Goal: Task Accomplishment & Management: Manage account settings

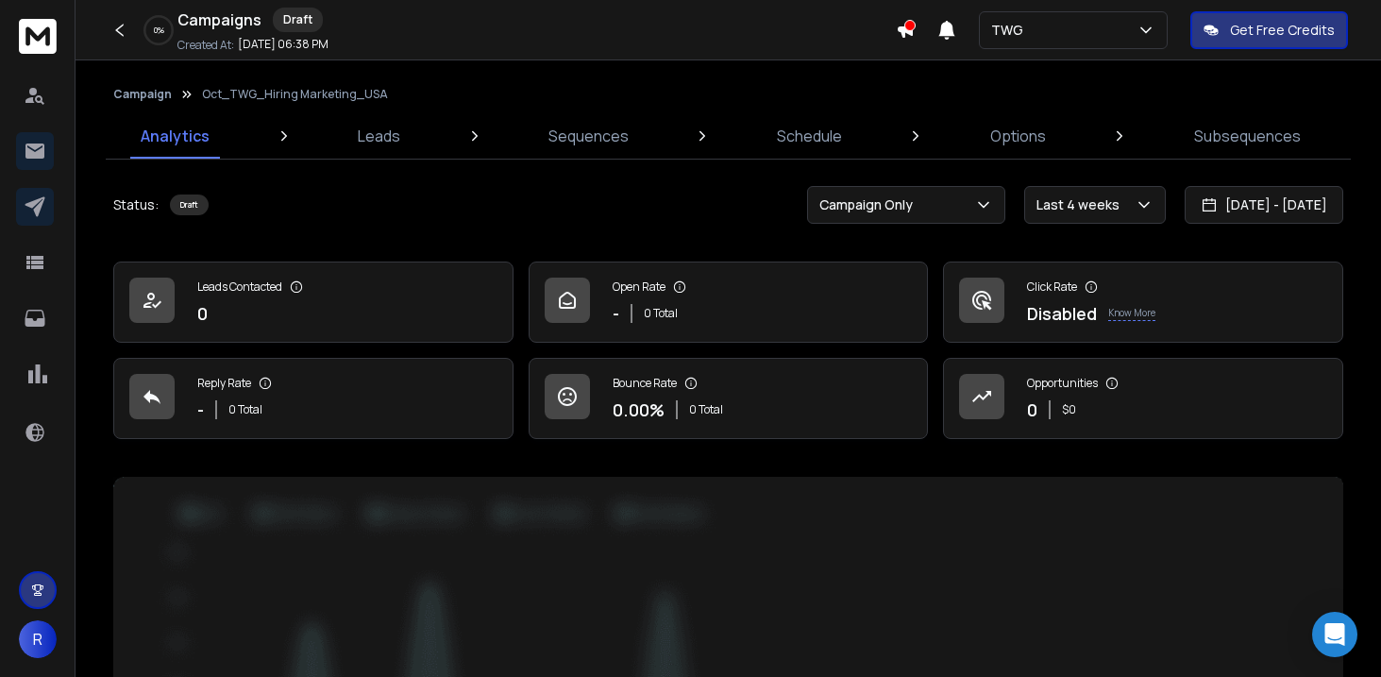
click at [30, 160] on icon at bounding box center [35, 151] width 23 height 23
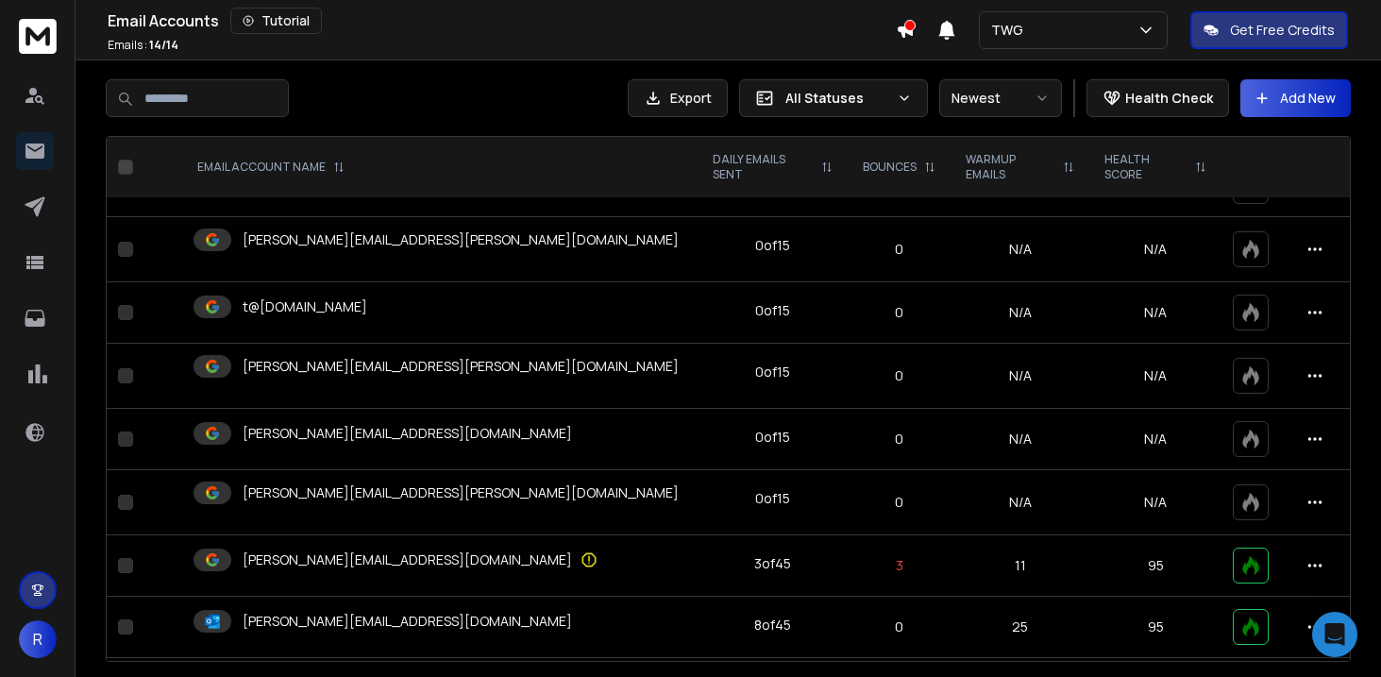
scroll to position [43, 0]
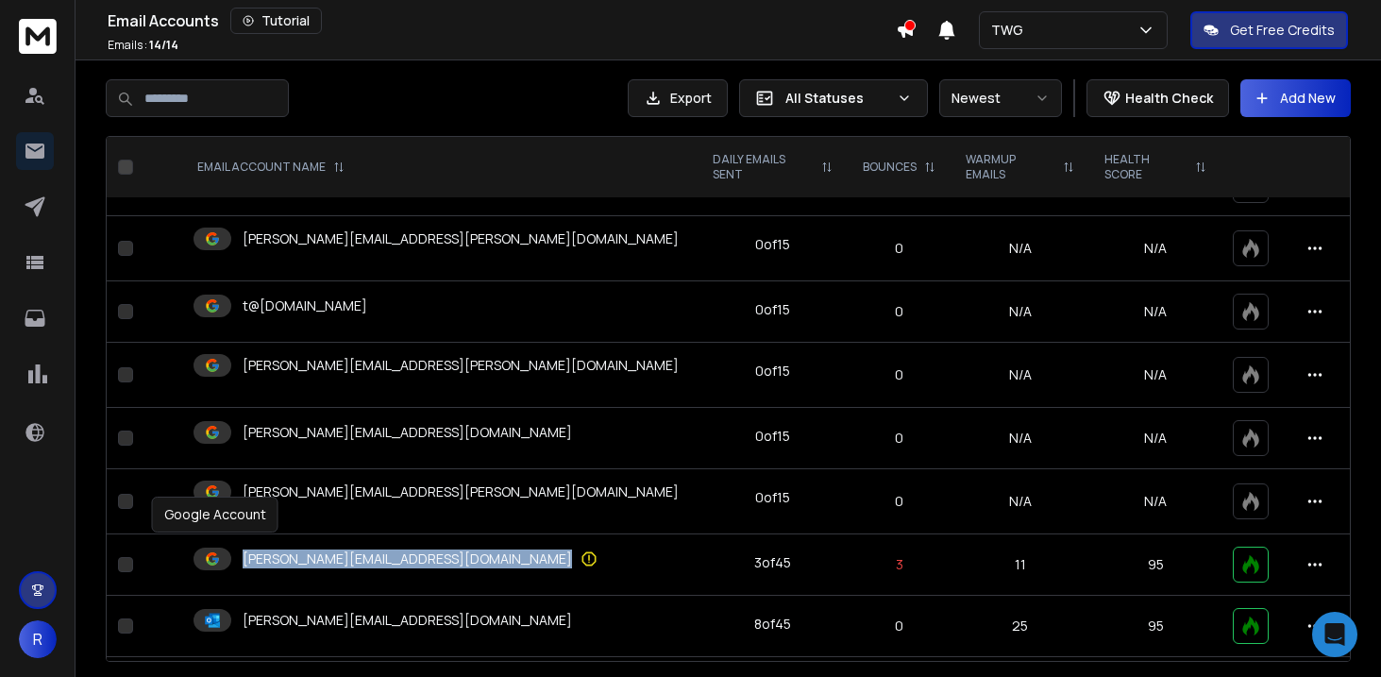
copy td "[PERSON_NAME][EMAIL_ADDRESS][DOMAIN_NAME]"
drag, startPoint x: 463, startPoint y: 551, endPoint x: 233, endPoint y: 548, distance: 229.5
click at [233, 548] on div "[PERSON_NAME][EMAIL_ADDRESS][DOMAIN_NAME]" at bounding box center [440, 559] width 493 height 23
click at [1309, 556] on icon at bounding box center [1315, 564] width 17 height 17
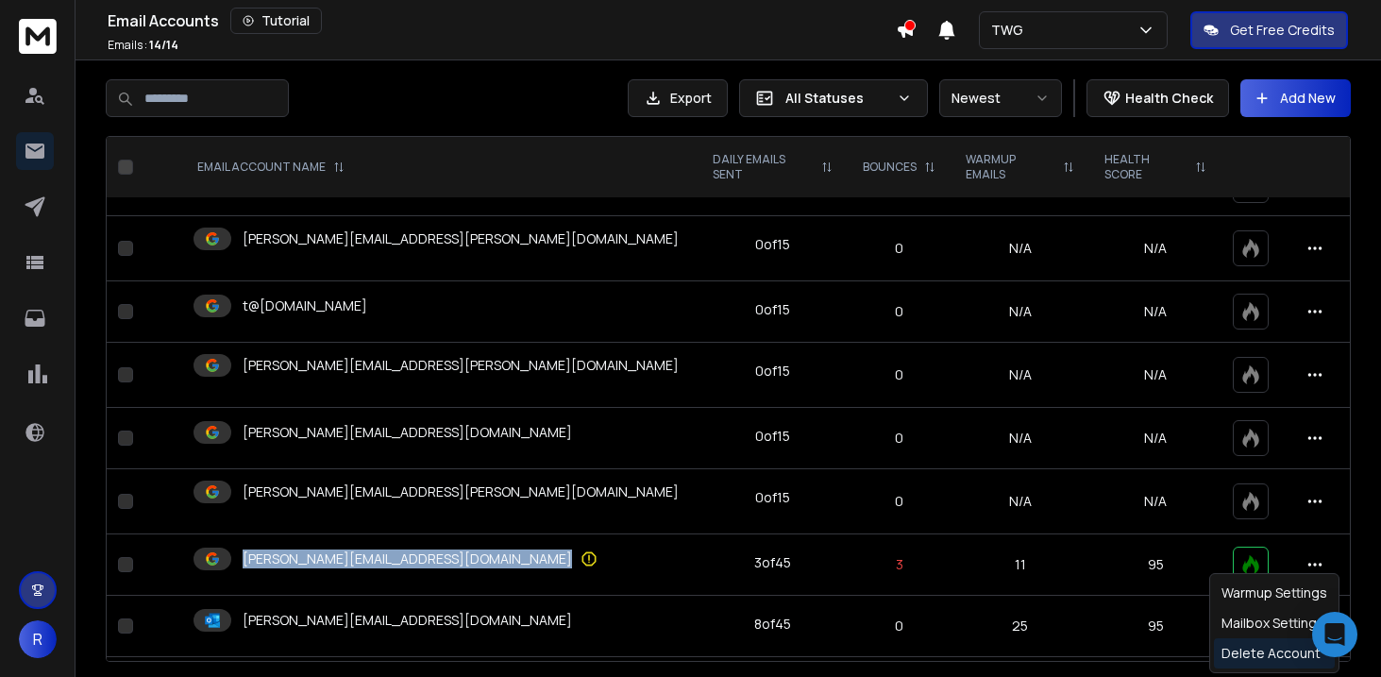
click at [1243, 652] on div "Delete Account" at bounding box center [1274, 653] width 121 height 30
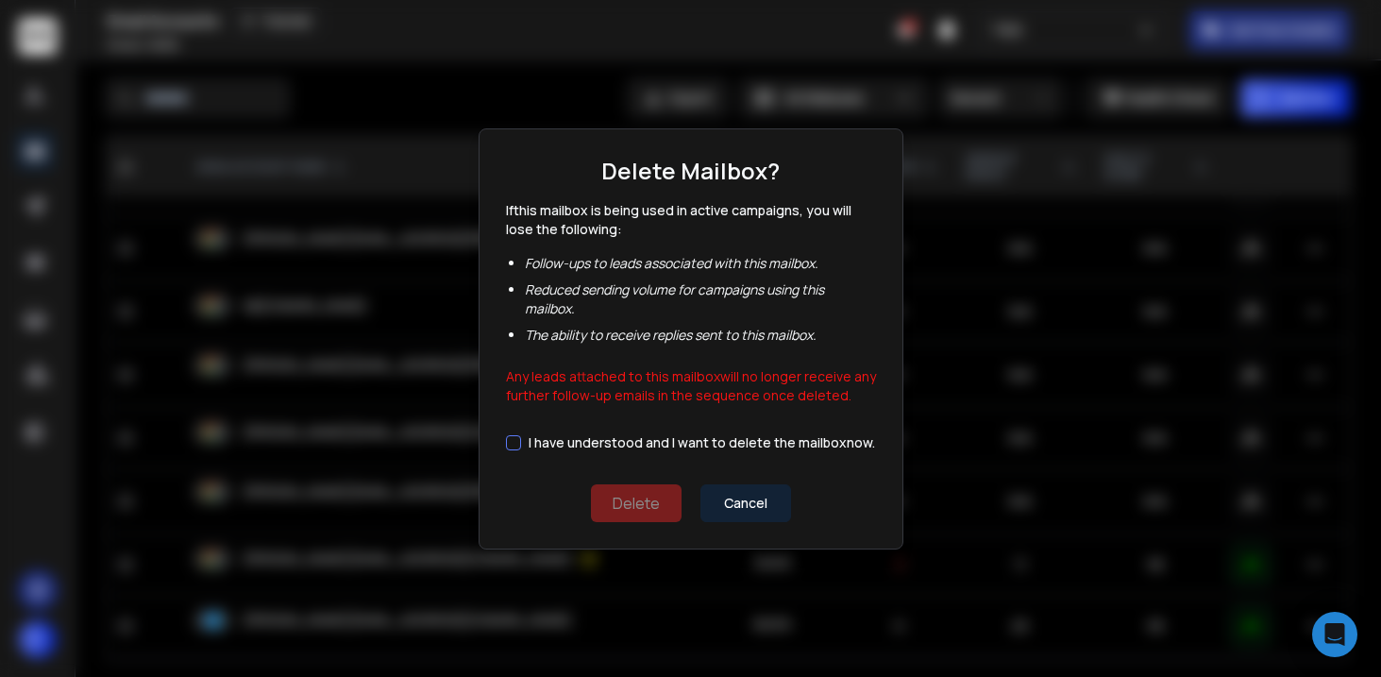
click at [666, 443] on label "I have understood and I want to delete the mailbox now." at bounding box center [702, 442] width 347 height 13
click at [521, 443] on button "I have understood and I want to delete the mailbox now." at bounding box center [513, 442] width 15 height 15
click at [643, 492] on button "Delete" at bounding box center [636, 503] width 91 height 38
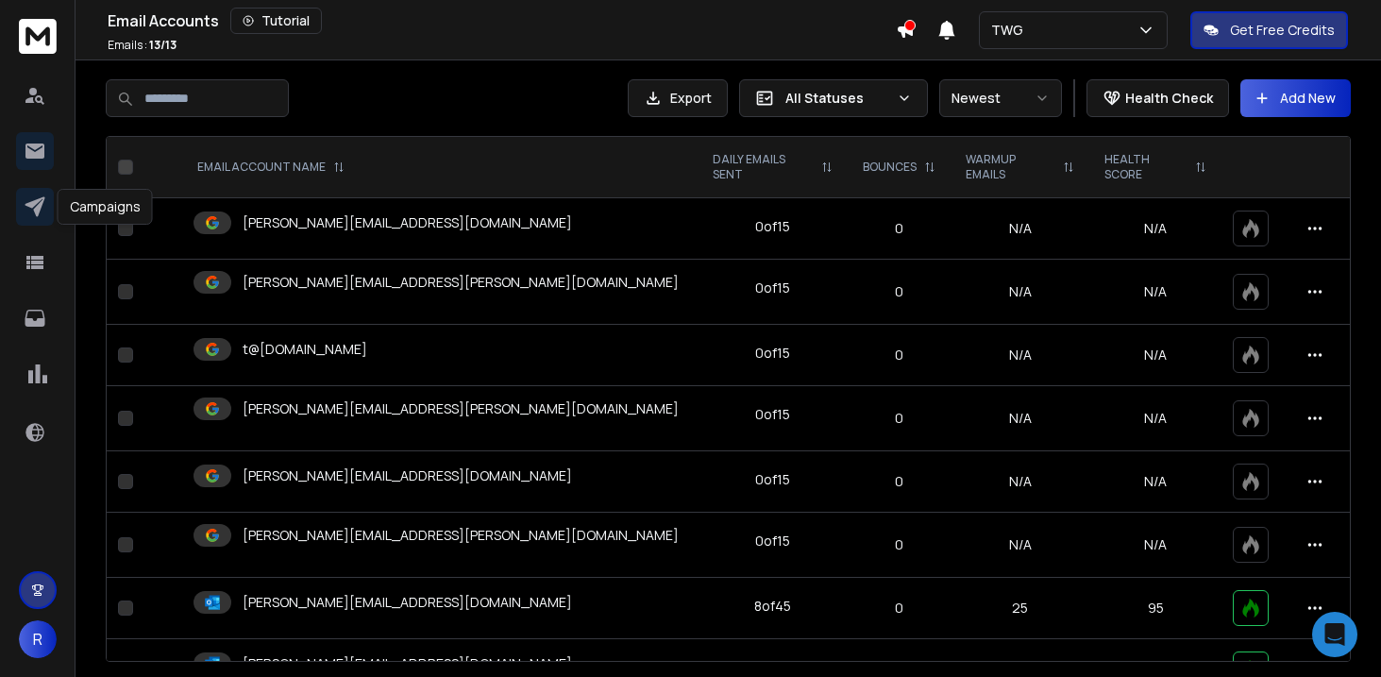
click at [41, 219] on link at bounding box center [35, 207] width 38 height 38
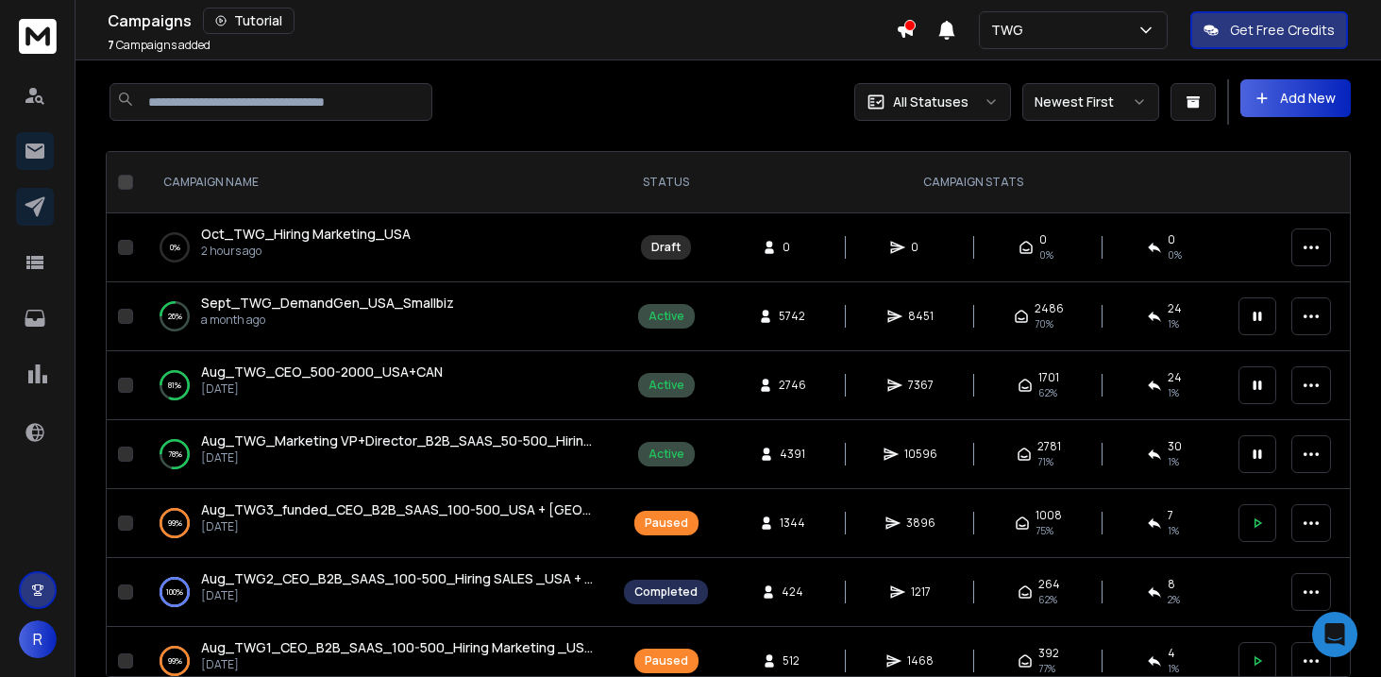
click at [31, 151] on icon at bounding box center [34, 151] width 19 height 15
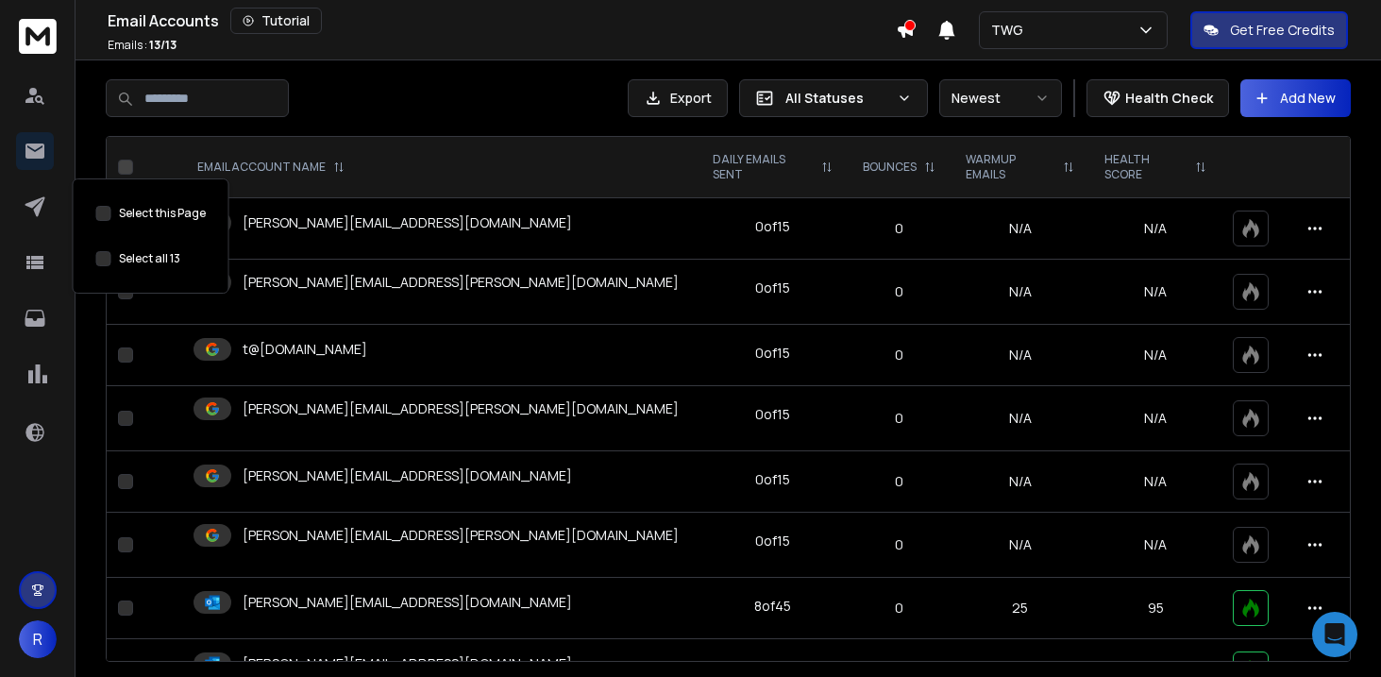
click at [124, 166] on button "Select this Page" at bounding box center [125, 167] width 15 height 15
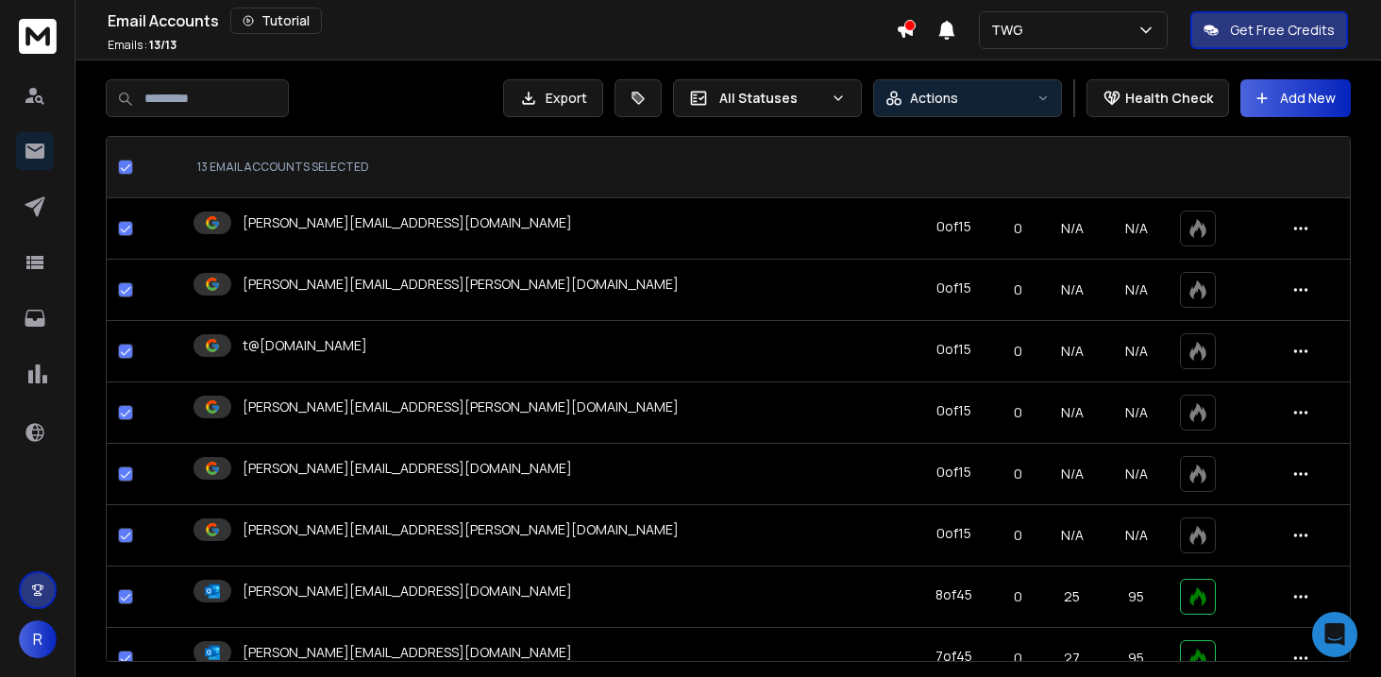
click at [1003, 95] on div "Actions" at bounding box center [958, 98] width 144 height 19
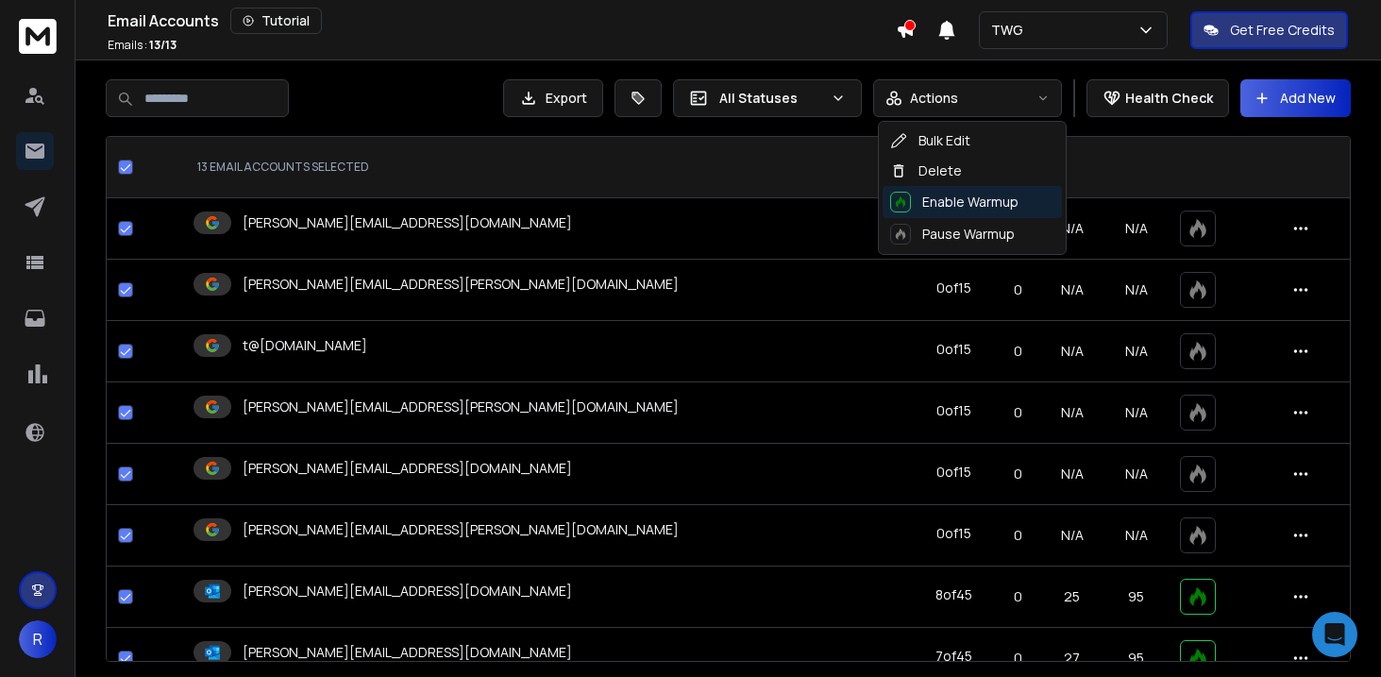
click at [966, 192] on div "Enable Warmup" at bounding box center [954, 202] width 128 height 21
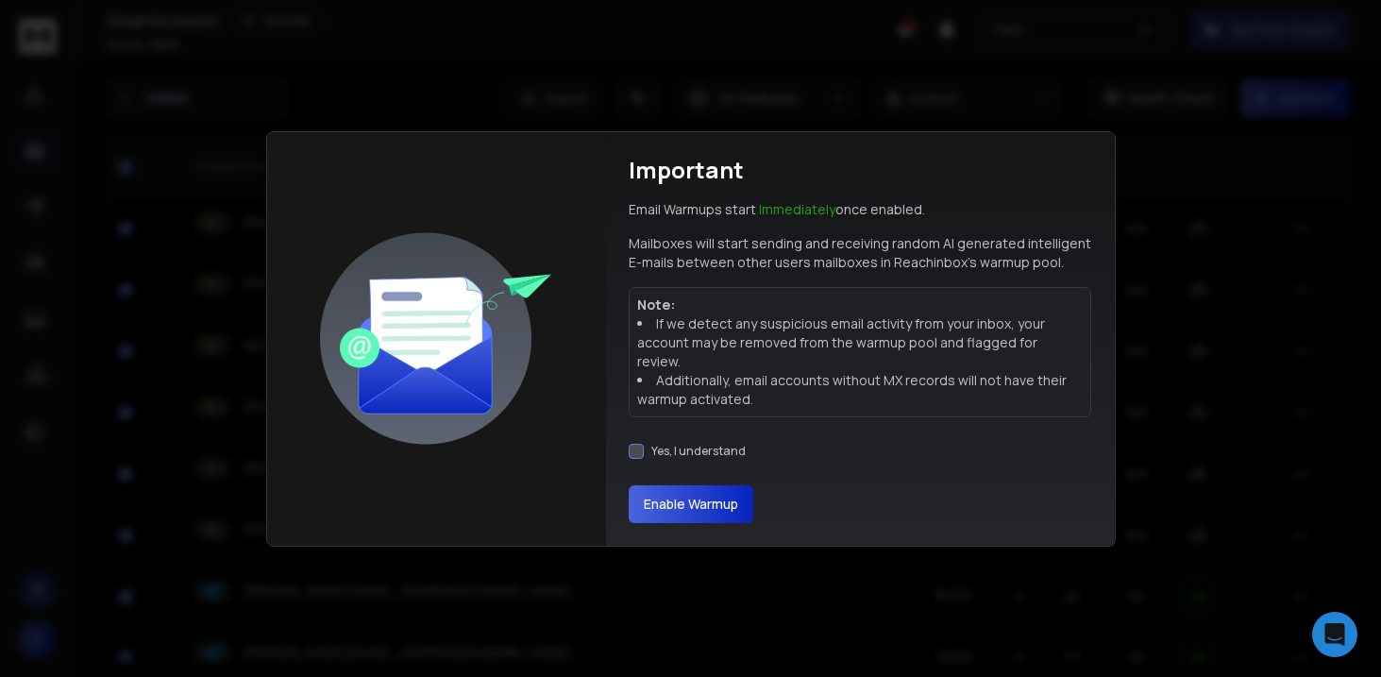
click at [646, 451] on div "Yes, I understand" at bounding box center [687, 451] width 117 height 38
click at [643, 446] on button "Yes, I understand" at bounding box center [636, 451] width 15 height 15
click at [659, 492] on button "Enable Warmup" at bounding box center [691, 504] width 125 height 38
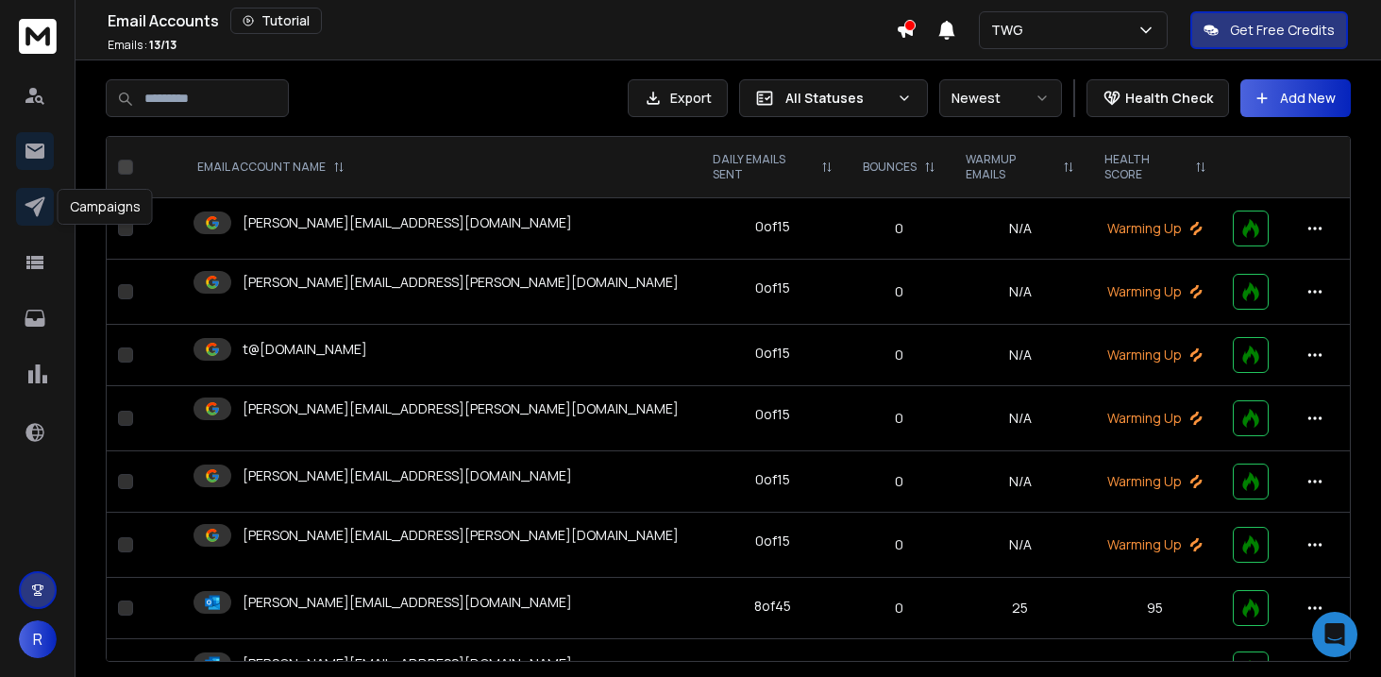
click at [31, 207] on icon at bounding box center [35, 207] width 20 height 20
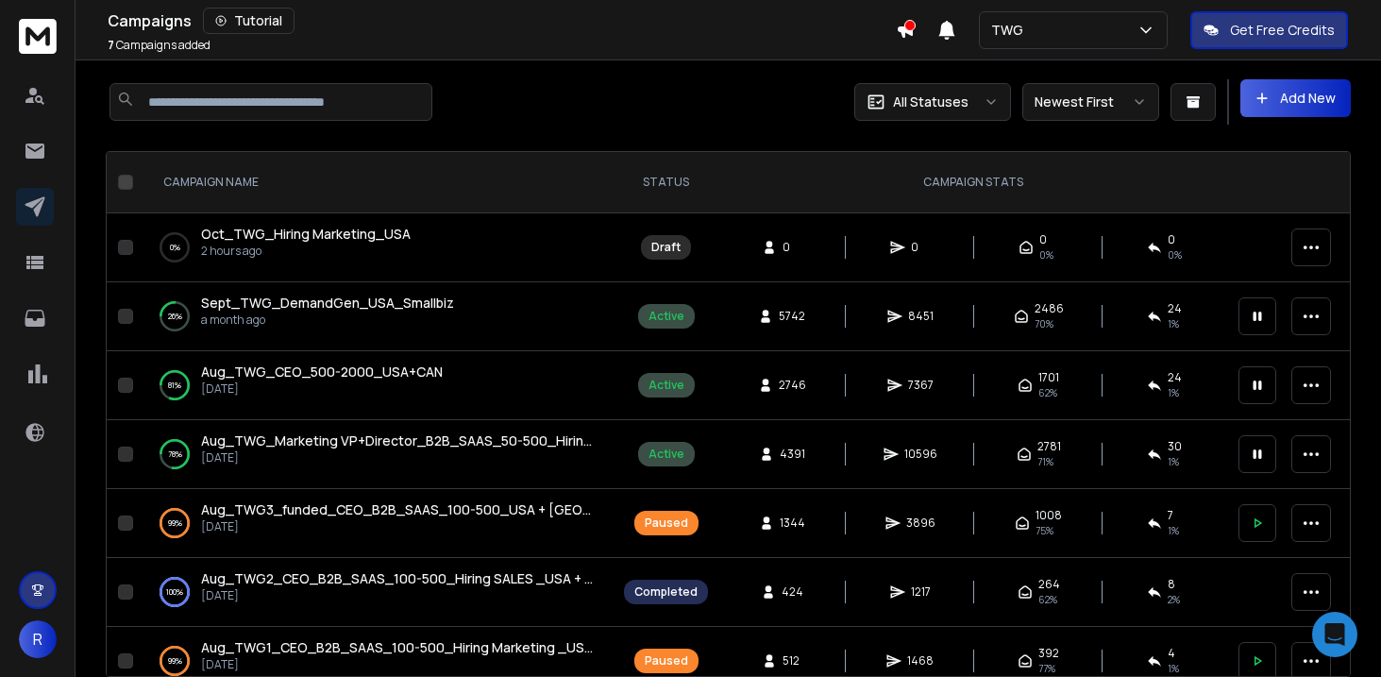
click at [285, 299] on span "Sept_TWG_DemandGen_USA_Smallbiz" at bounding box center [327, 303] width 253 height 18
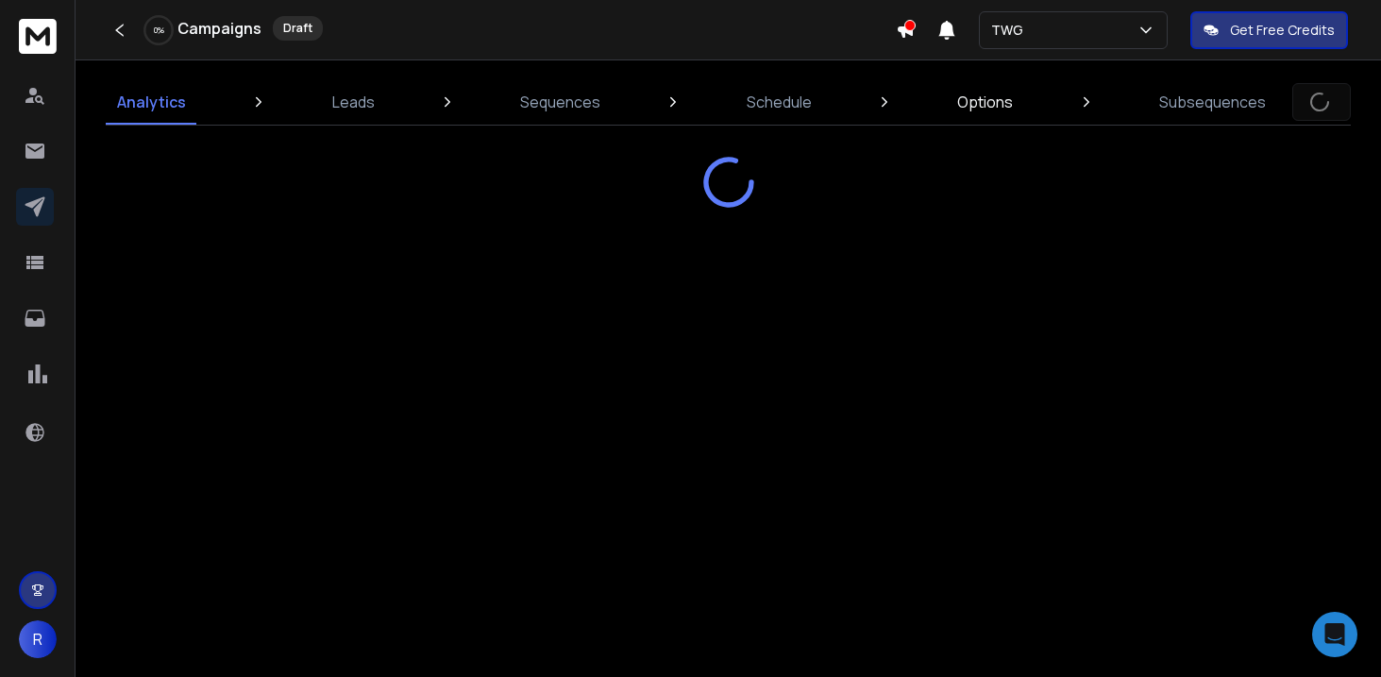
click at [978, 90] on link "Options" at bounding box center [985, 101] width 78 height 45
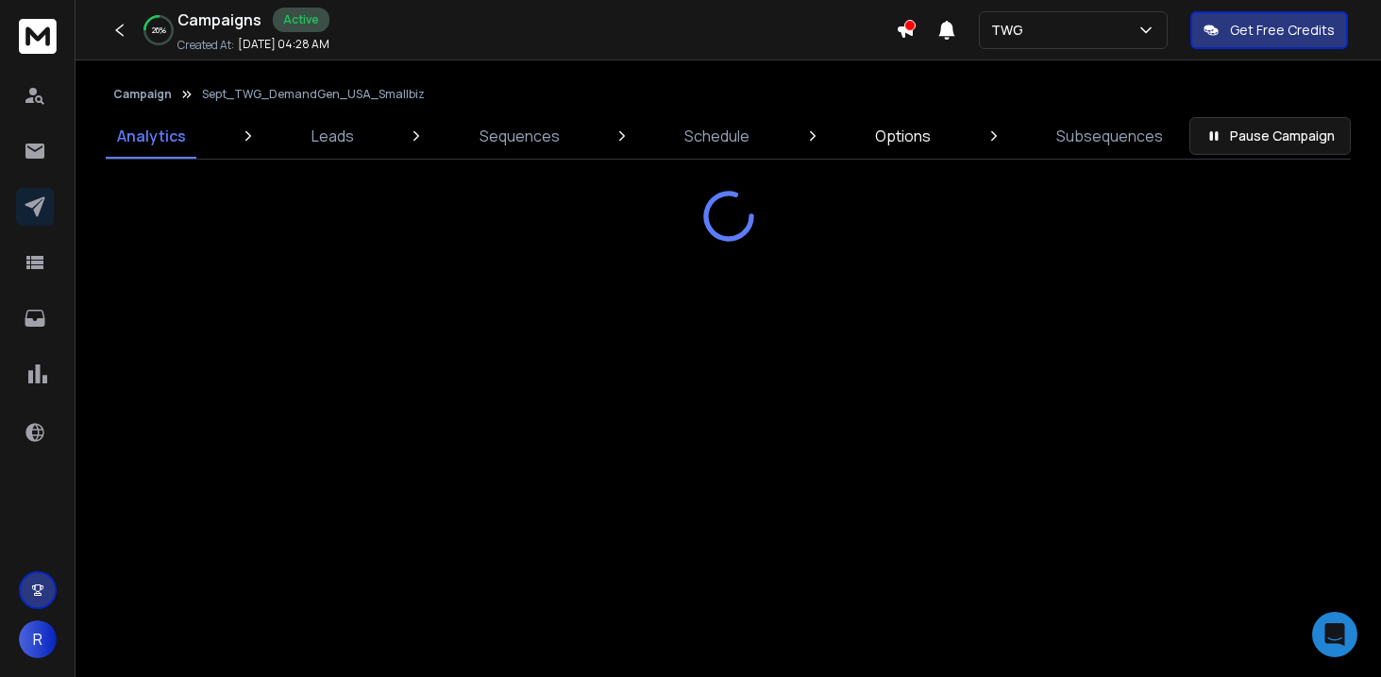
click at [910, 139] on p "Options" at bounding box center [903, 136] width 56 height 23
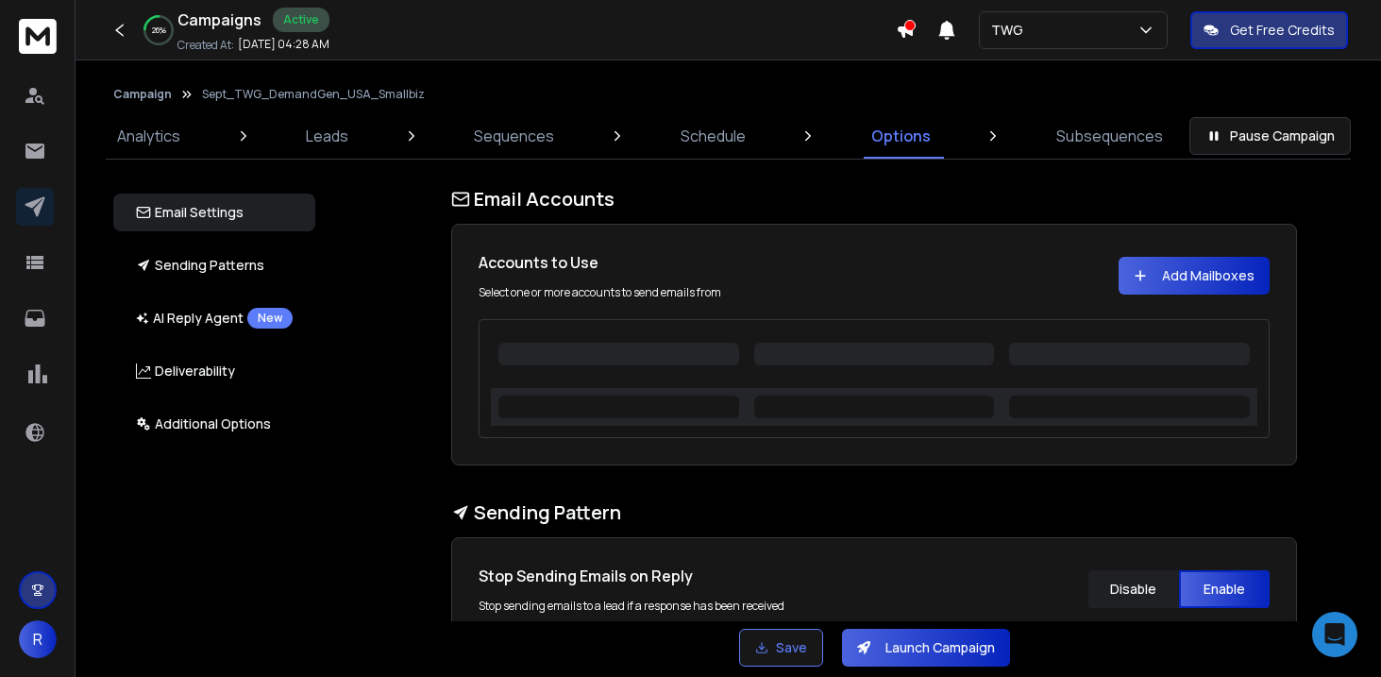
click at [1156, 257] on button "Add Mailboxes" at bounding box center [1194, 276] width 151 height 38
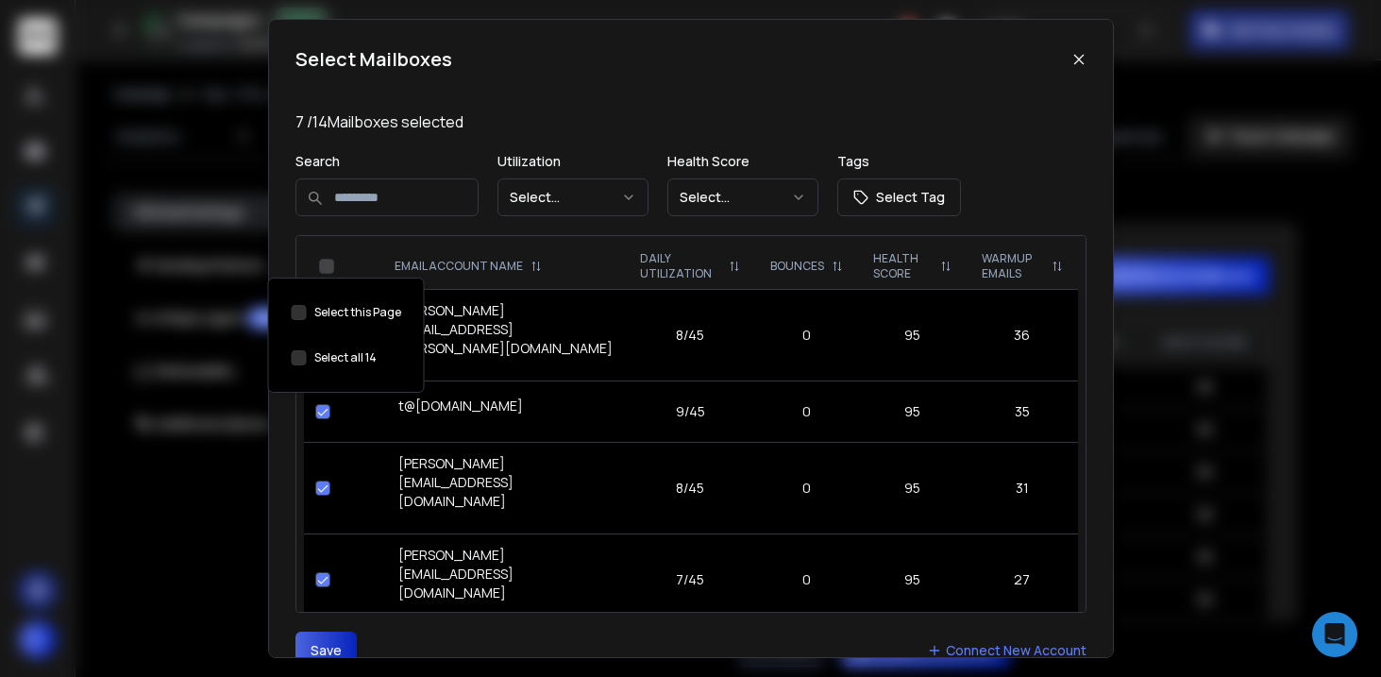
click at [326, 269] on button "Select this Page" at bounding box center [326, 266] width 15 height 15
click at [309, 644] on button "Save" at bounding box center [326, 651] width 61 height 38
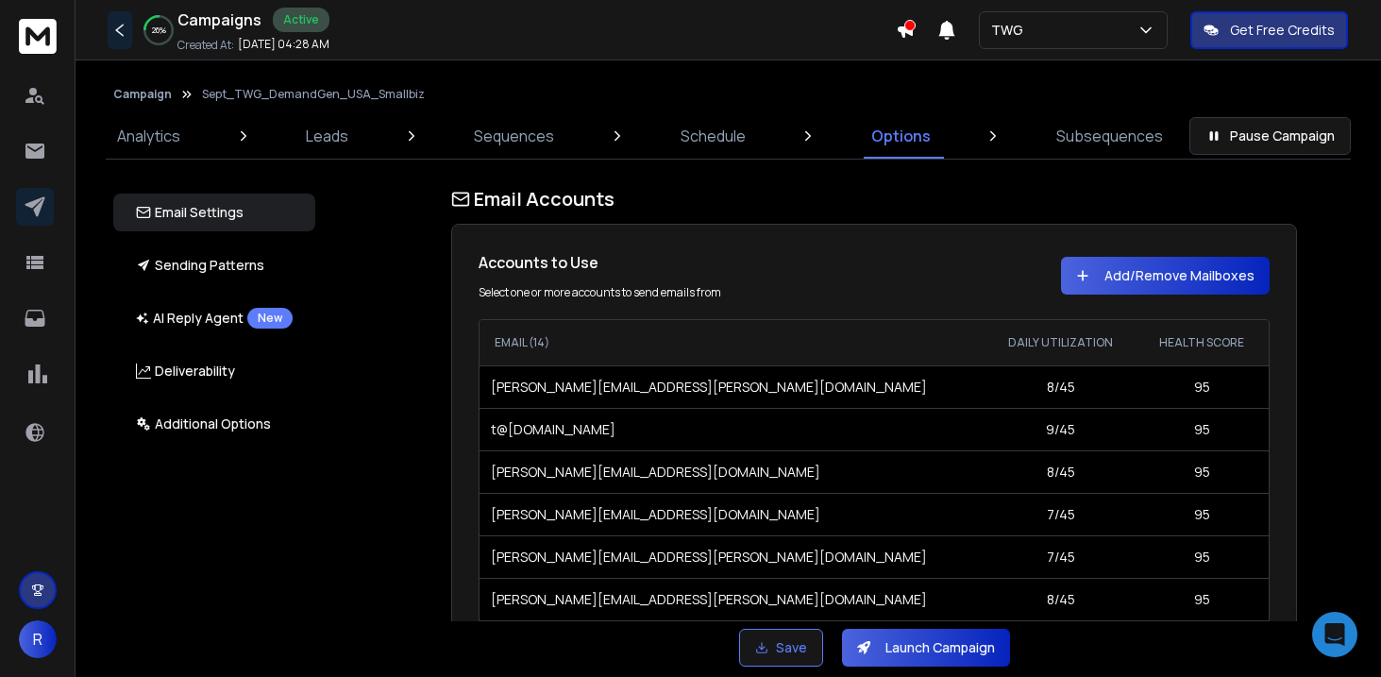
click at [118, 28] on icon at bounding box center [119, 30] width 17 height 17
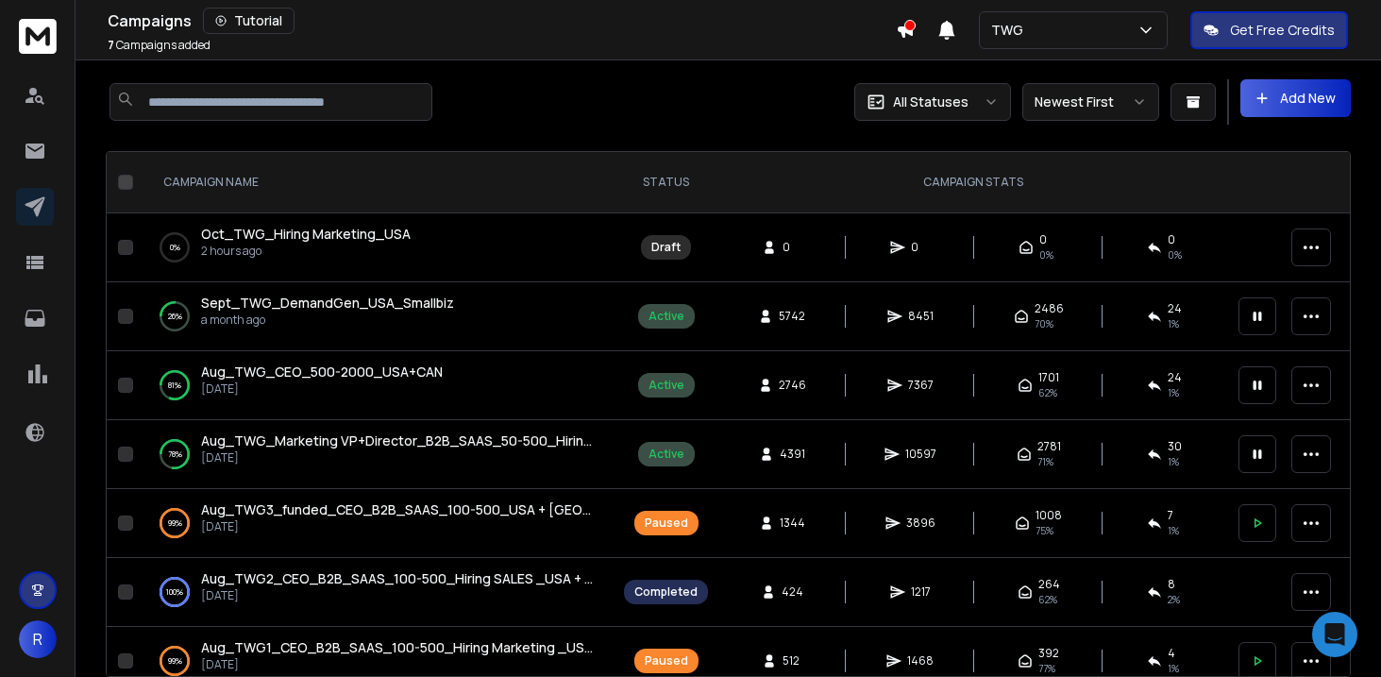
click at [384, 298] on span "Sept_TWG_DemandGen_USA_Smallbiz" at bounding box center [327, 303] width 253 height 18
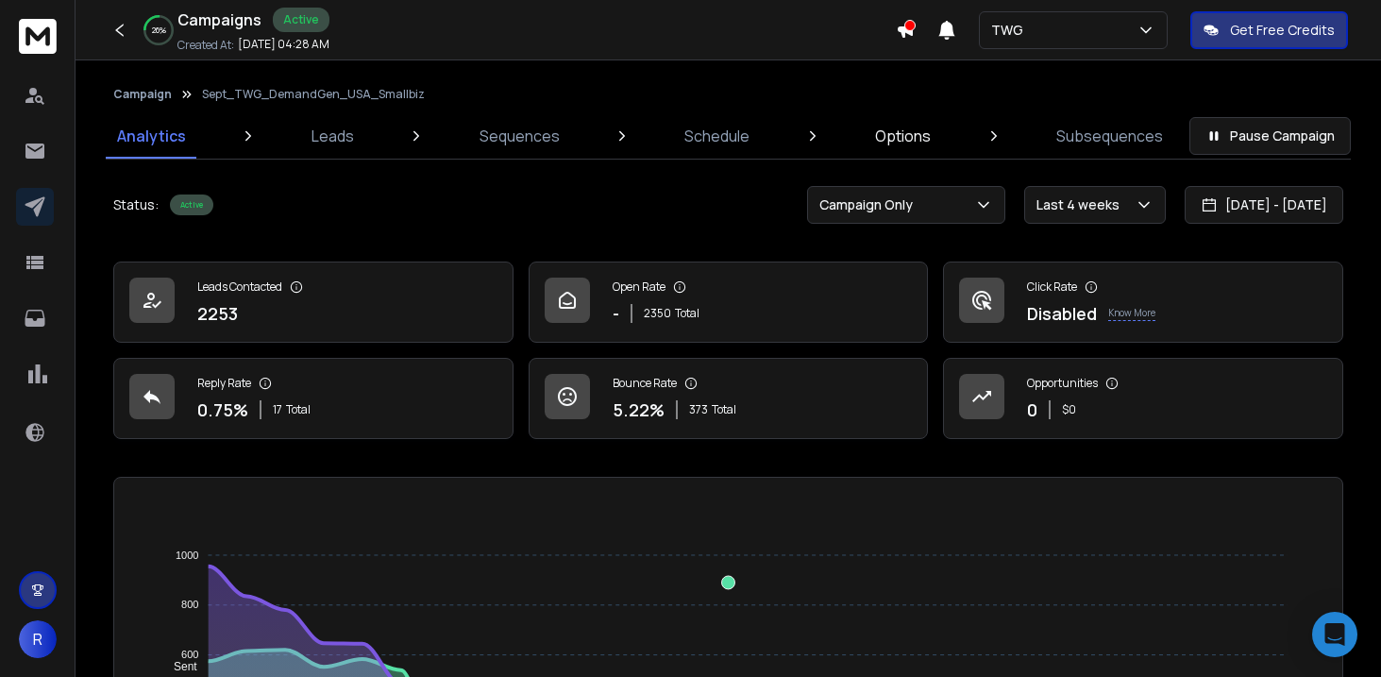
click at [913, 150] on link "Options" at bounding box center [903, 135] width 78 height 45
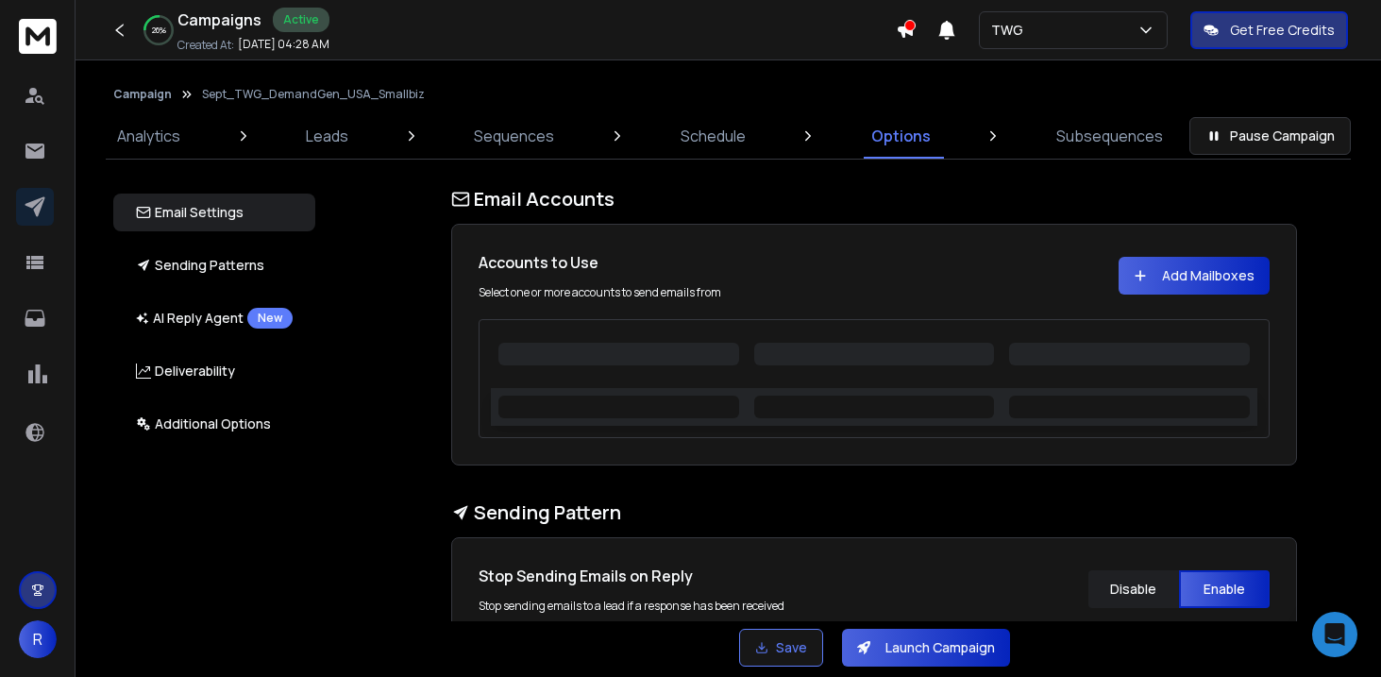
click at [1166, 275] on button "Add Mailboxes" at bounding box center [1194, 276] width 151 height 38
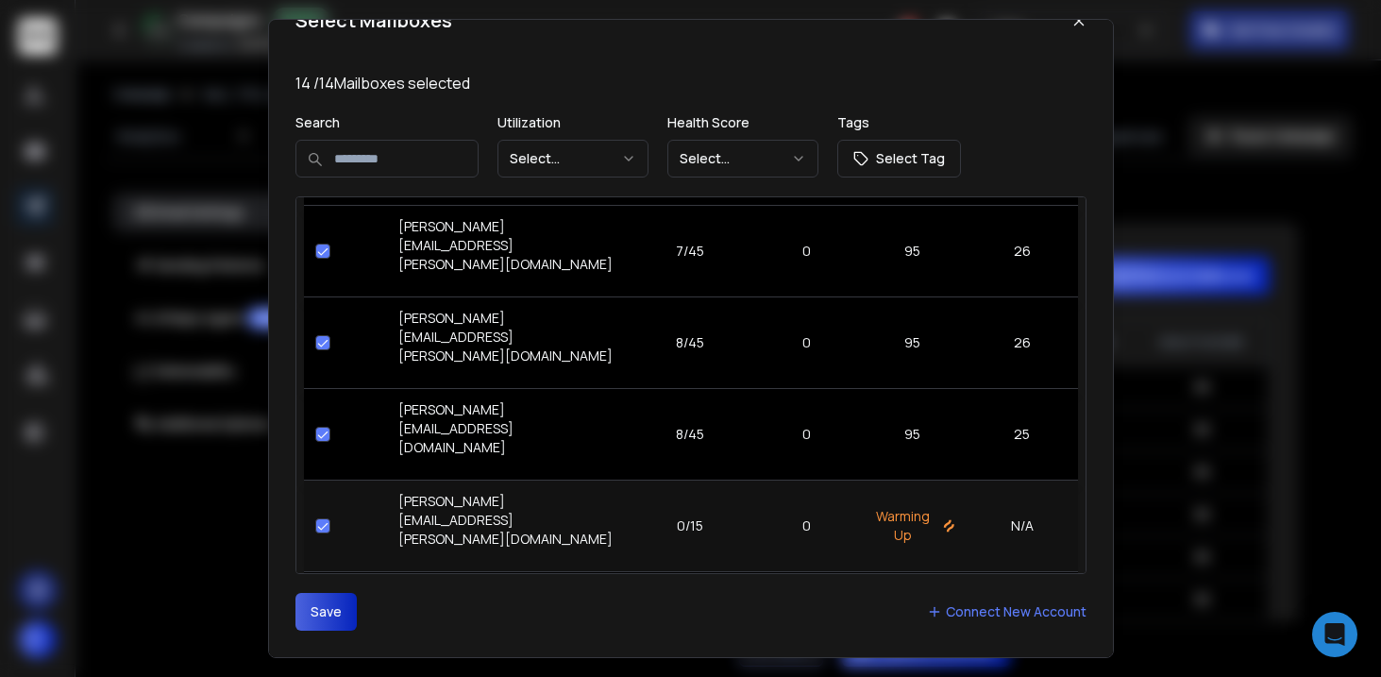
scroll to position [543, 0]
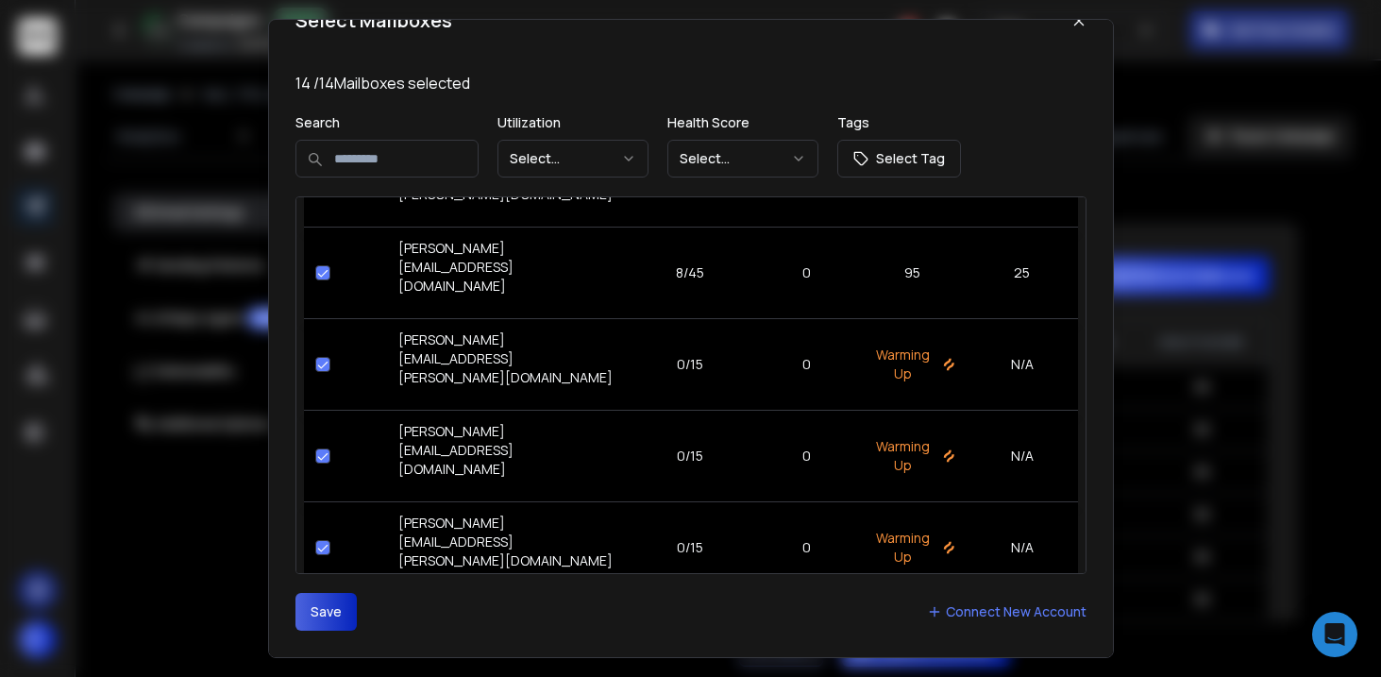
click at [169, 140] on div "Select Mailboxes 14 / 14 Mailboxes selected Search Utilization Select... Health…" at bounding box center [690, 338] width 1381 height 677
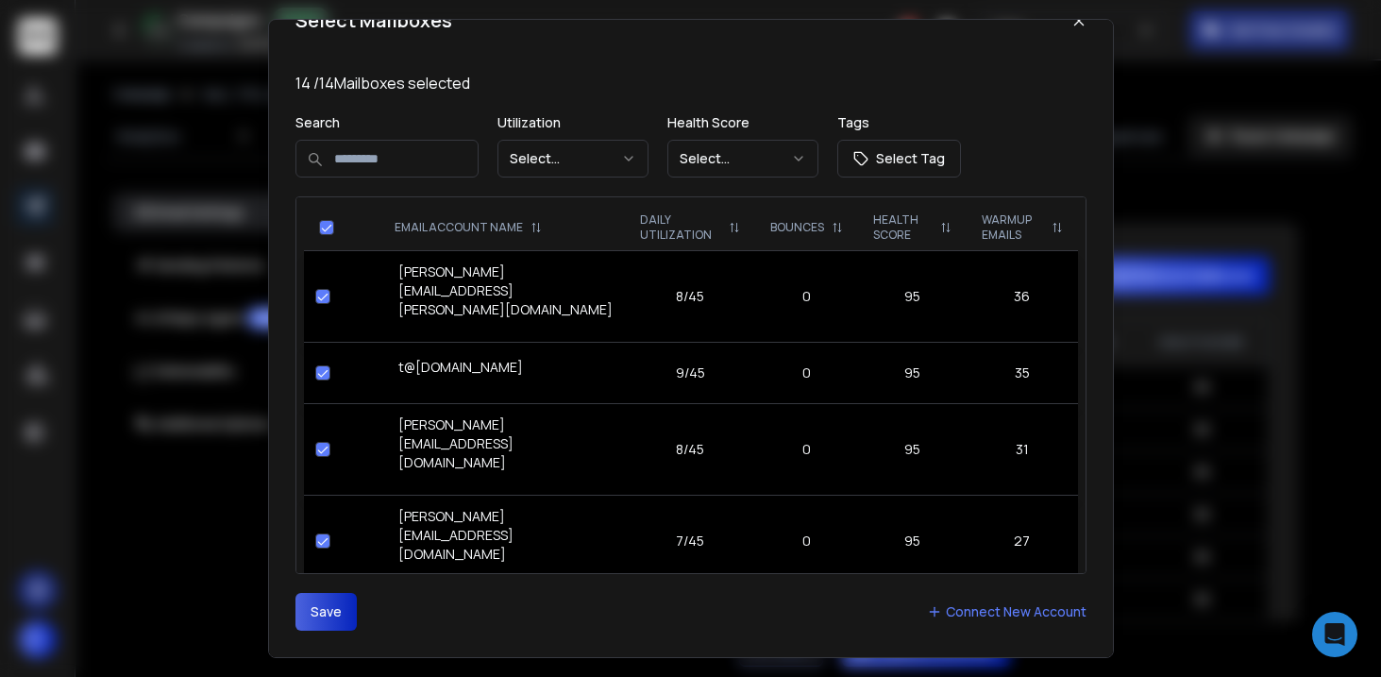
scroll to position [0, 0]
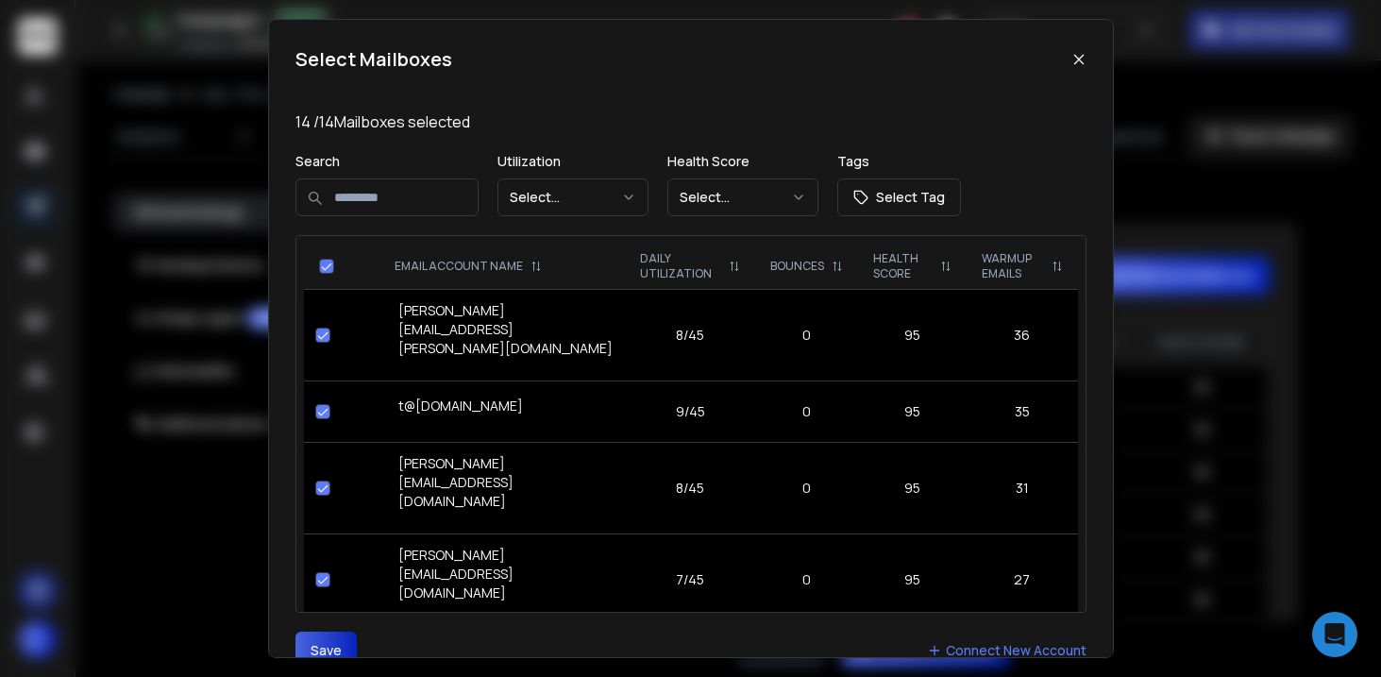
click at [1074, 59] on icon at bounding box center [1079, 59] width 15 height 15
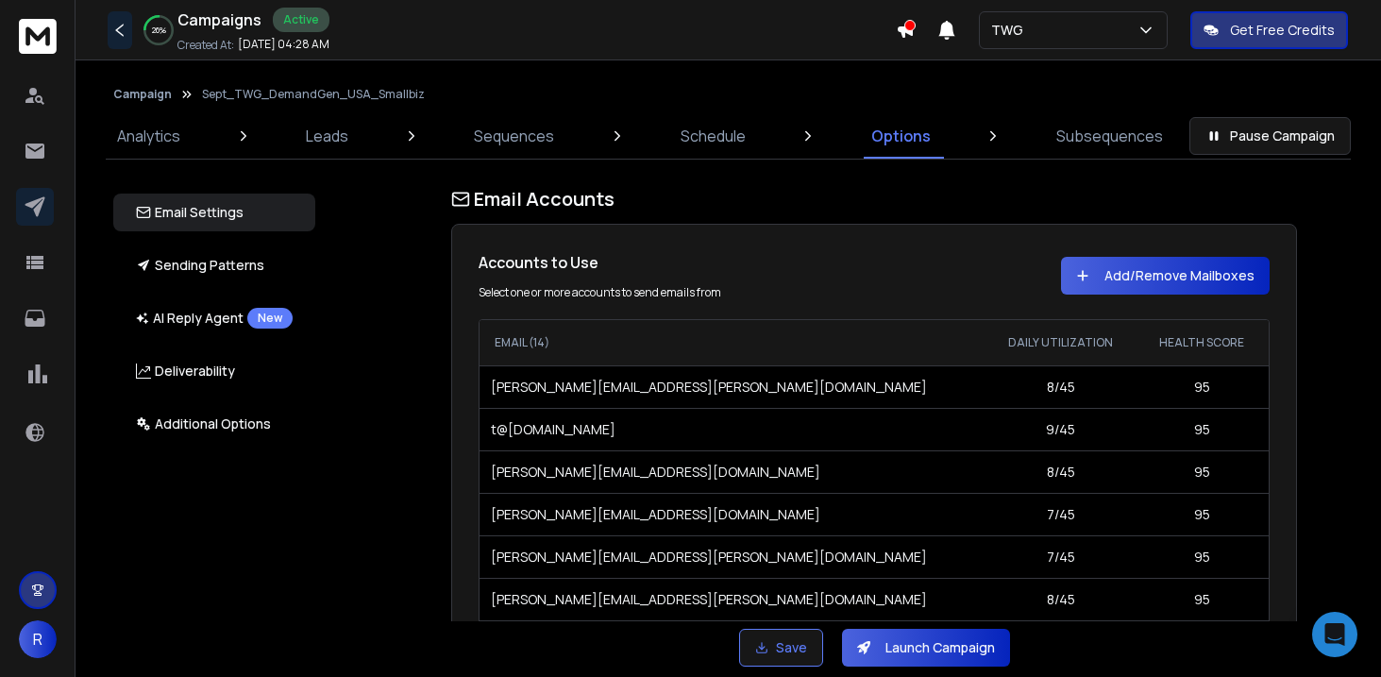
click at [108, 36] on button at bounding box center [120, 30] width 25 height 38
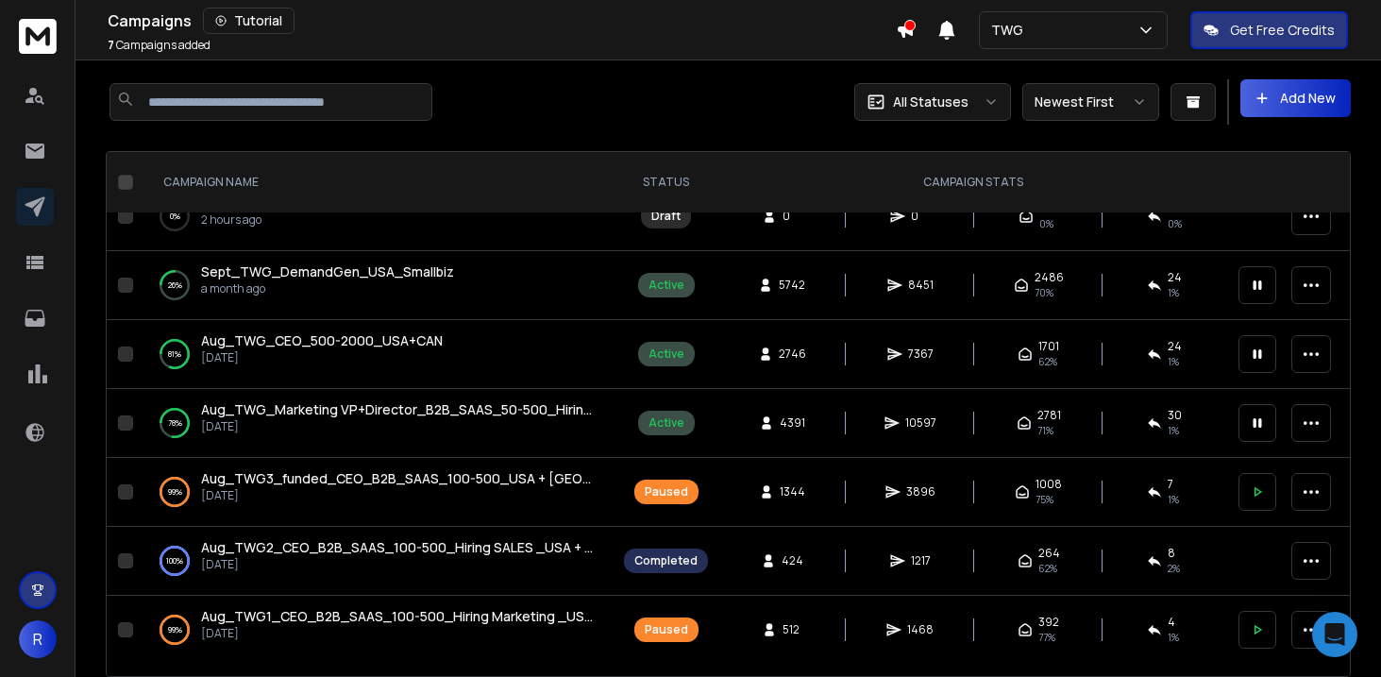
scroll to position [34, 0]
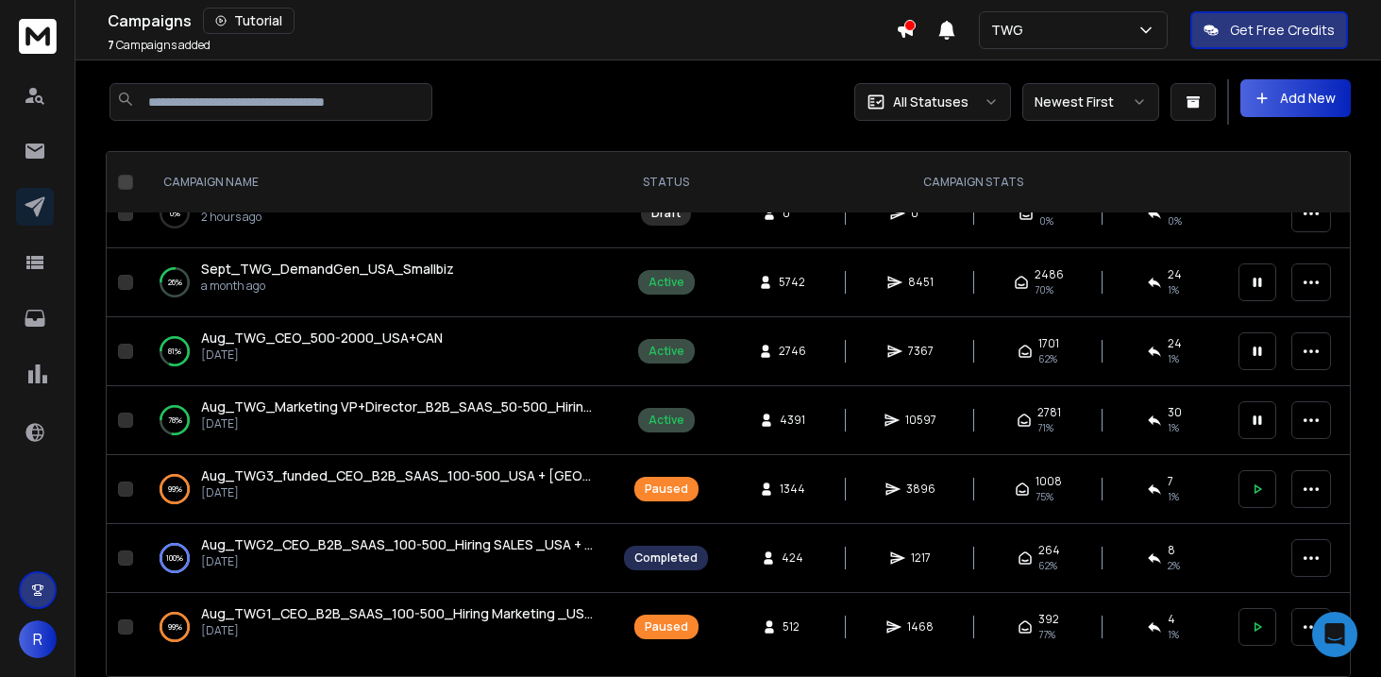
click at [305, 406] on span "Aug_TWG_Marketing VP+Director_B2B_SAAS_50-500_Hiring Marketing _USA + [GEOGRAPH…" at bounding box center [525, 407] width 649 height 18
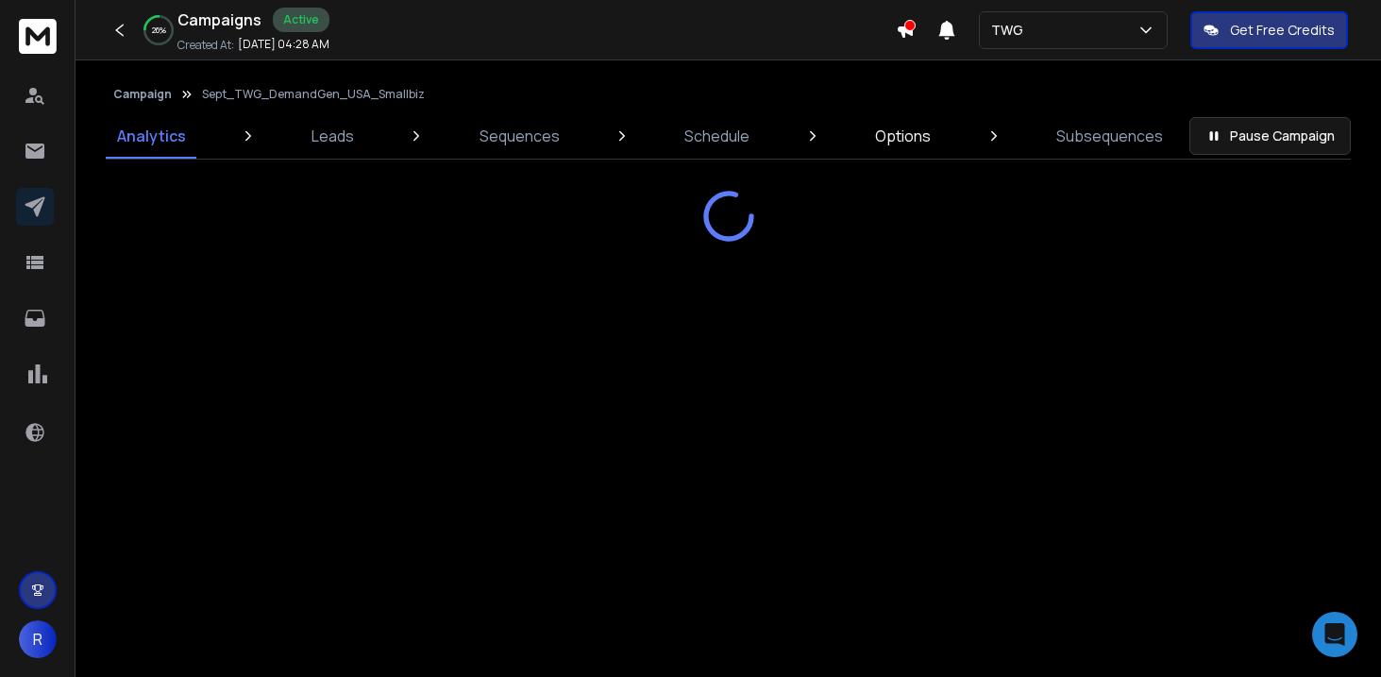
click at [921, 136] on p "Options" at bounding box center [903, 136] width 56 height 23
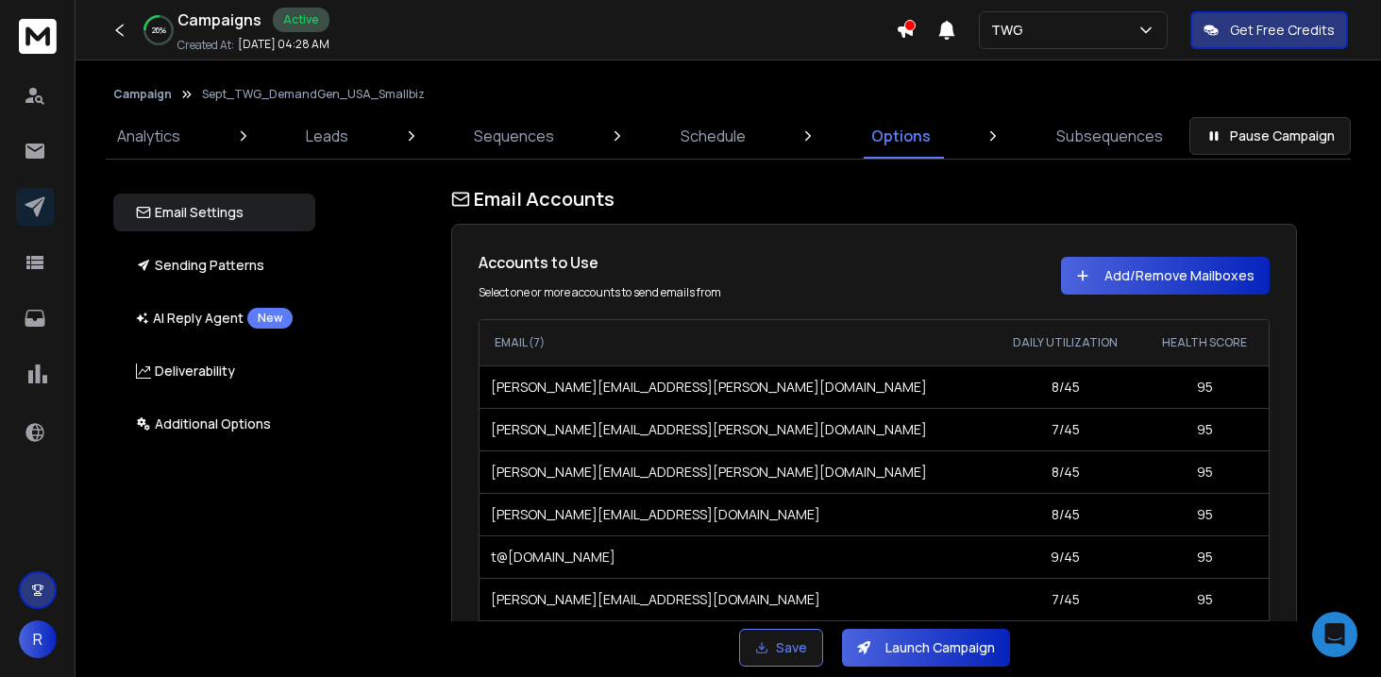
click at [1216, 280] on button "Add/Remove Mailboxes" at bounding box center [1165, 276] width 209 height 38
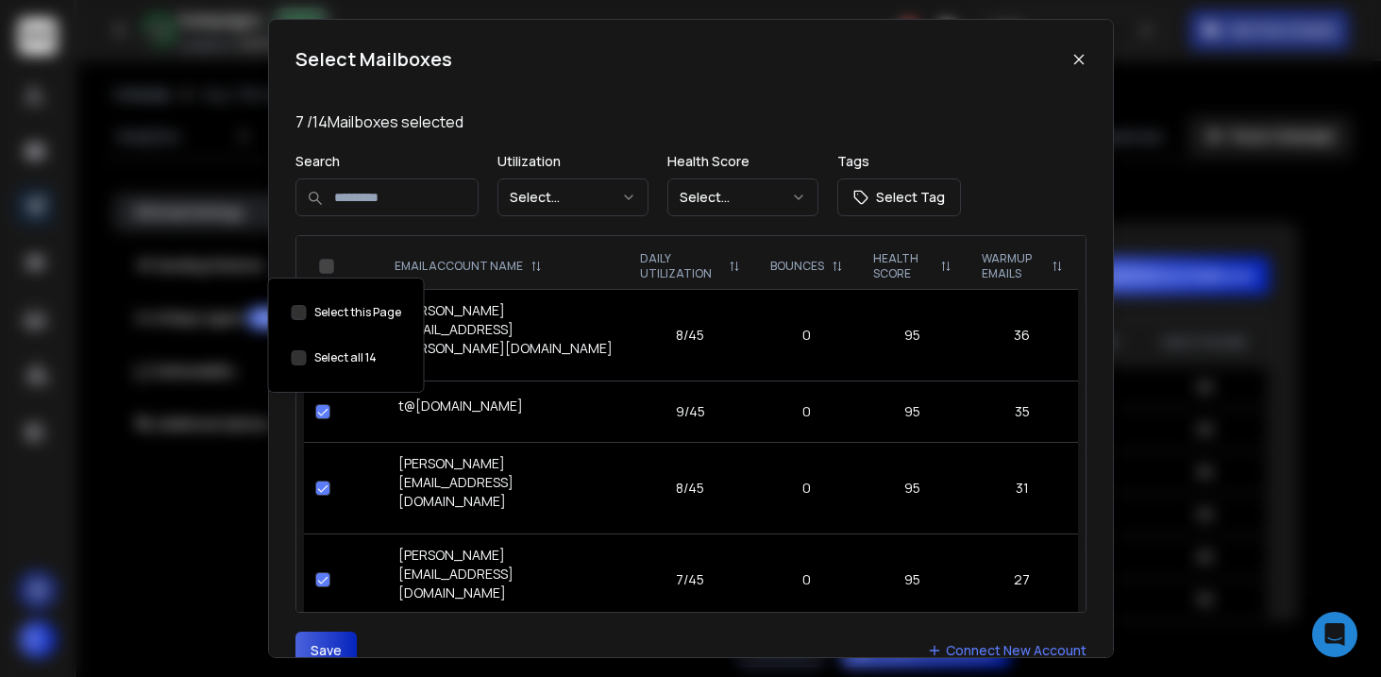
click at [330, 265] on button "Select this Page" at bounding box center [326, 266] width 15 height 15
click at [330, 644] on button "Save" at bounding box center [326, 651] width 61 height 38
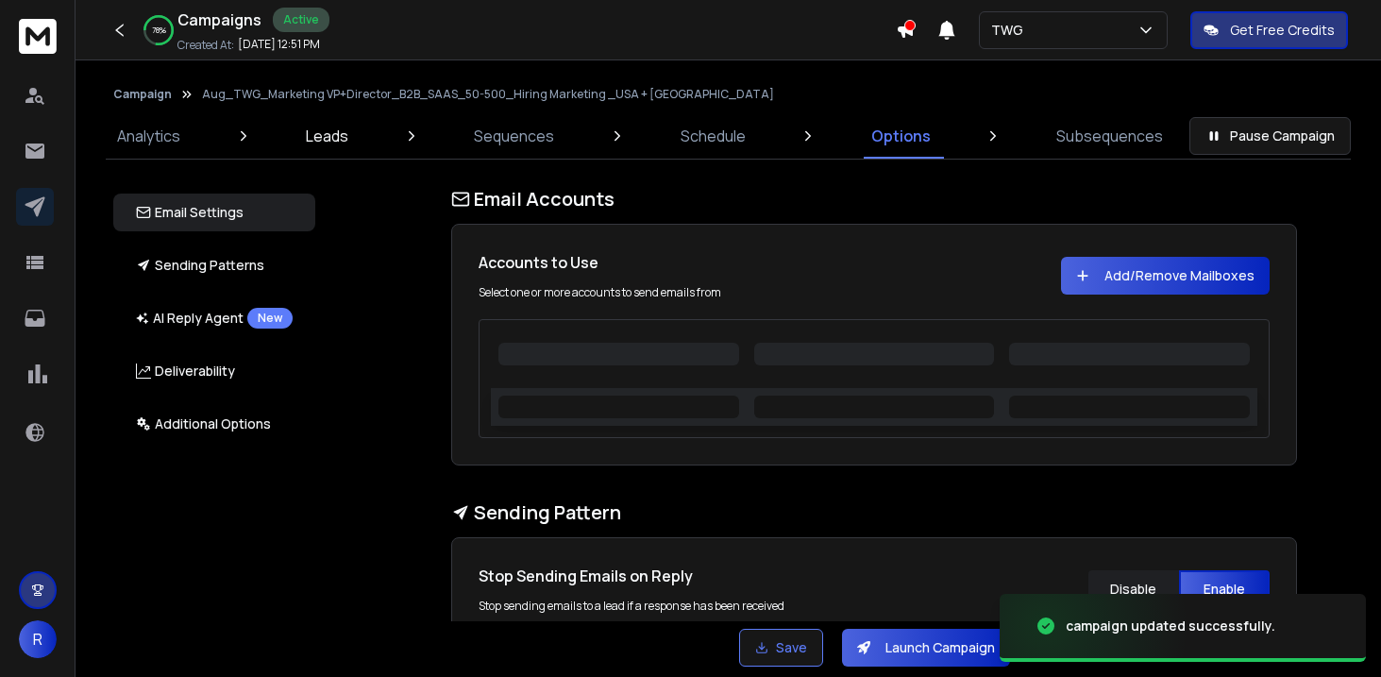
click at [301, 139] on link "Leads" at bounding box center [327, 135] width 65 height 45
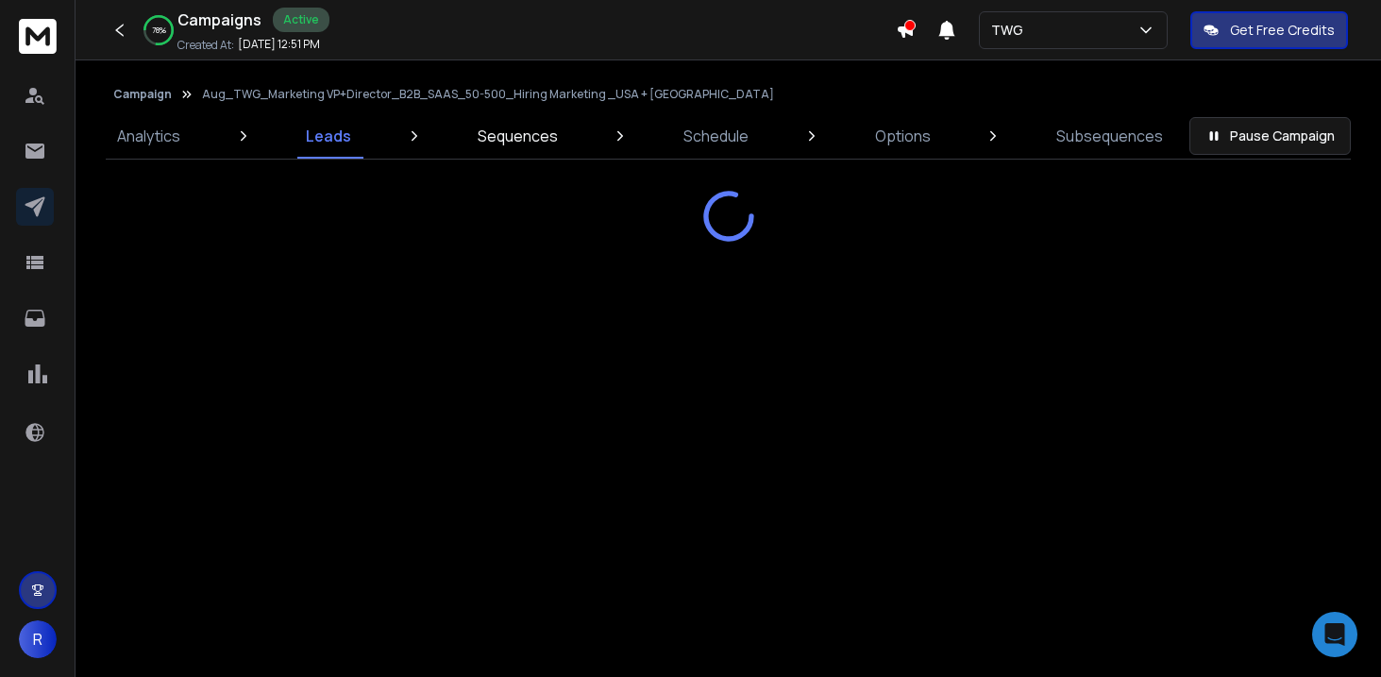
click at [532, 138] on p "Sequences" at bounding box center [518, 136] width 80 height 23
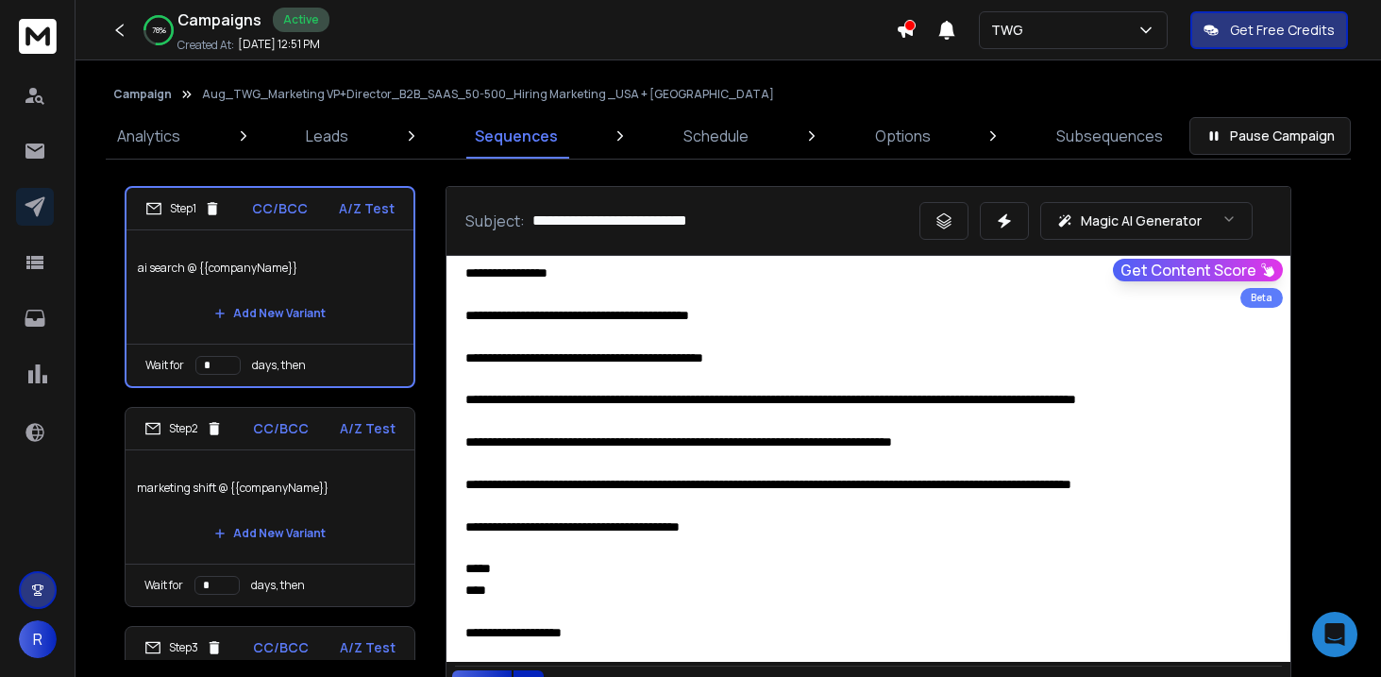
scroll to position [66, 0]
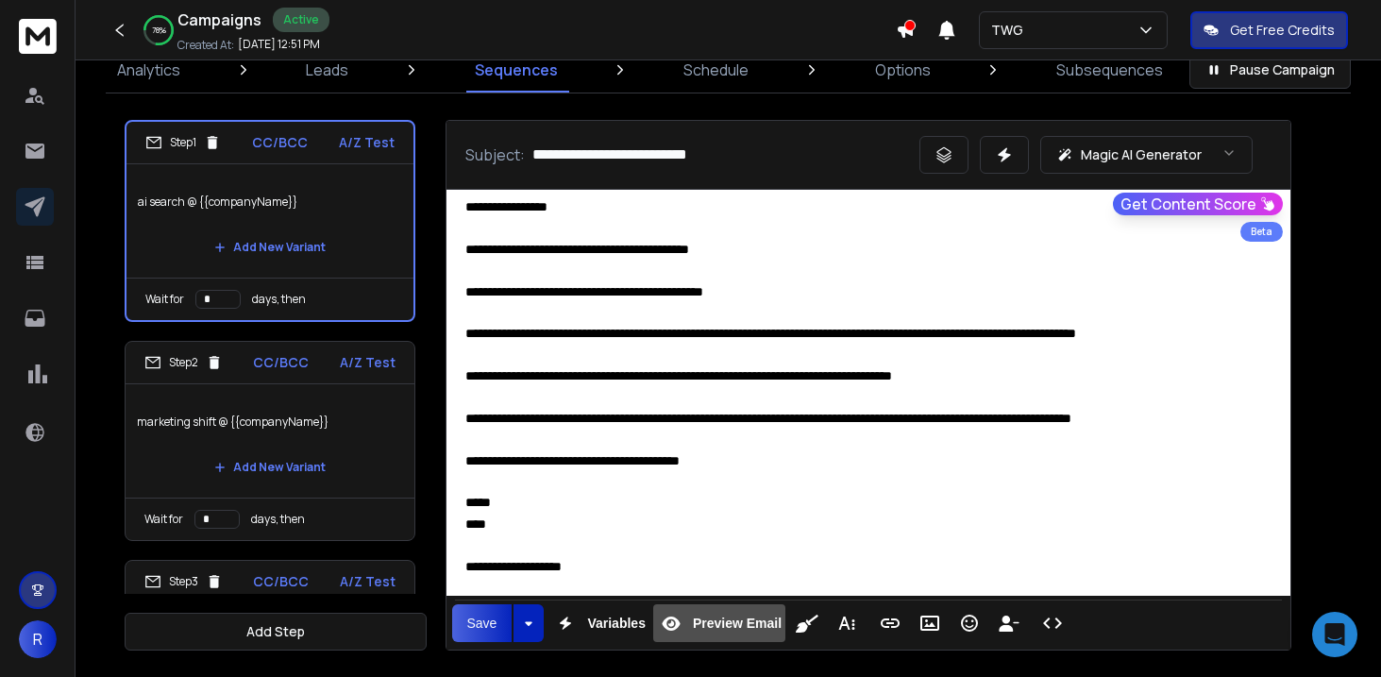
click at [673, 619] on icon "button" at bounding box center [671, 624] width 23 height 16
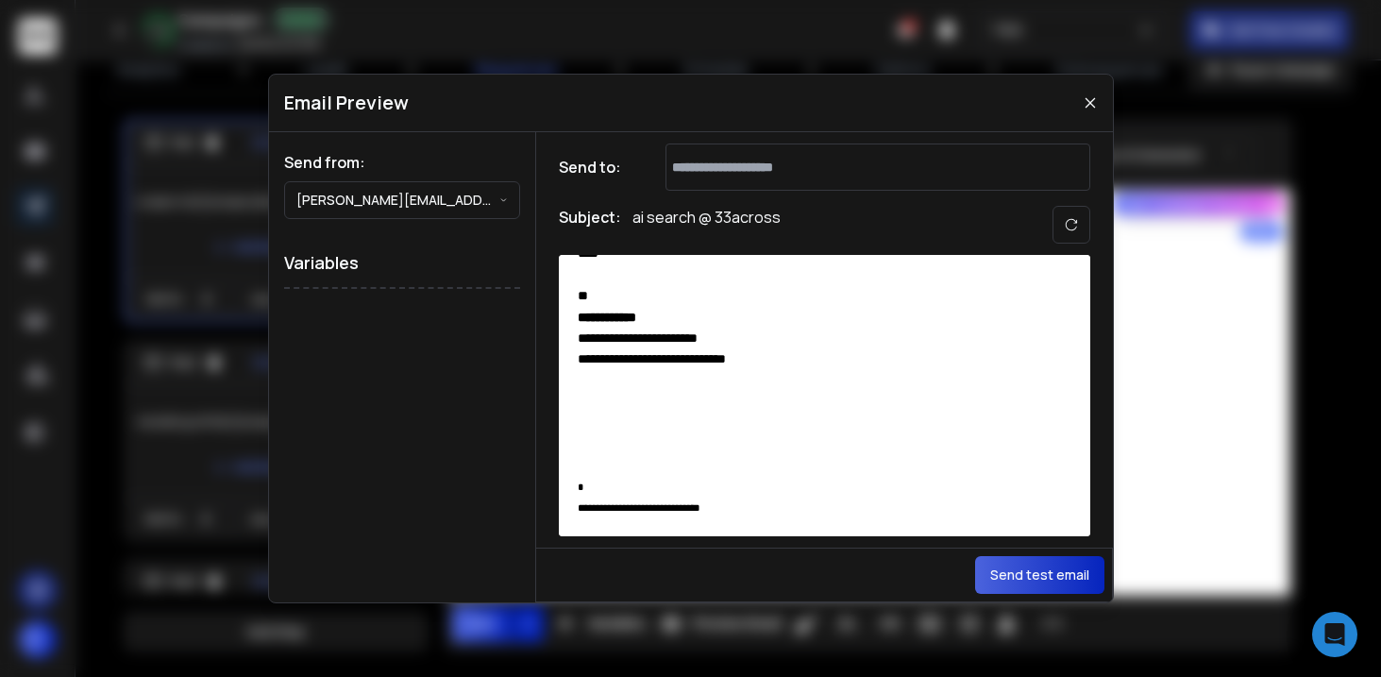
scroll to position [420, 0]
click at [1086, 98] on icon at bounding box center [1090, 102] width 10 height 10
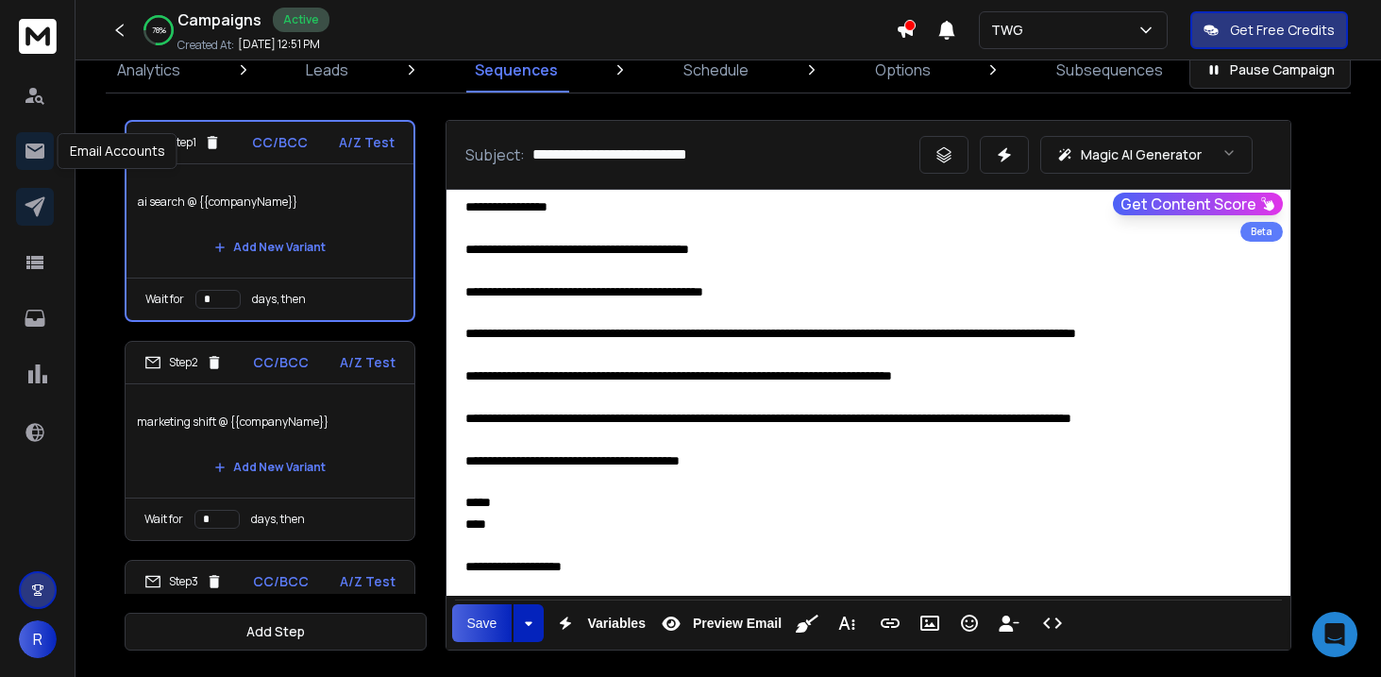
click at [32, 145] on icon at bounding box center [34, 151] width 19 height 15
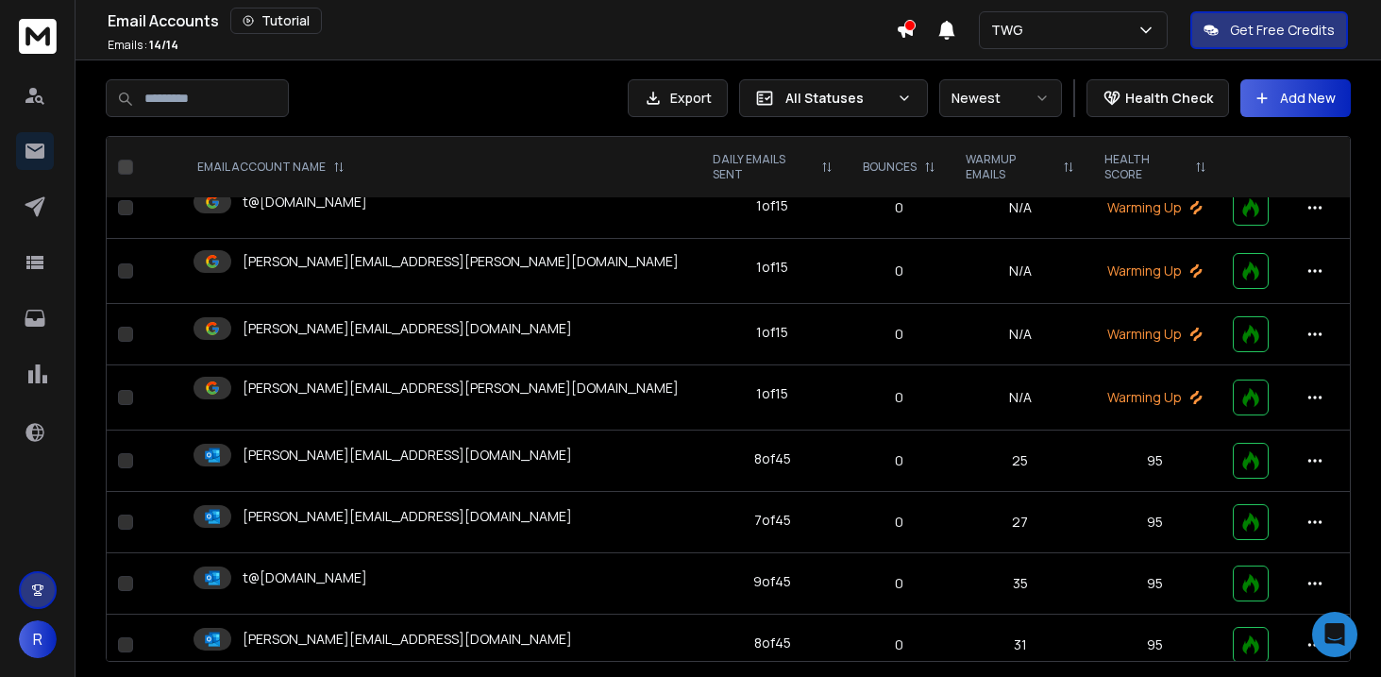
scroll to position [411, 0]
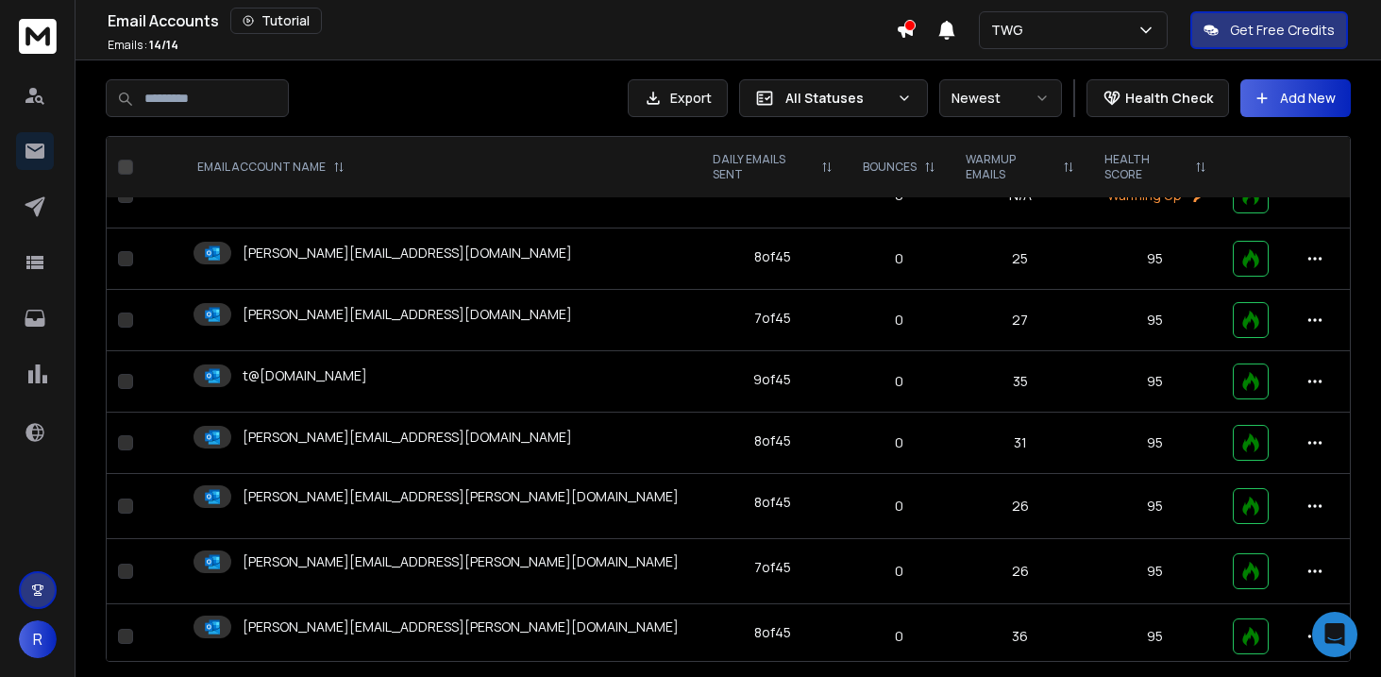
click at [243, 487] on p "[PERSON_NAME][EMAIL_ADDRESS][PERSON_NAME][DOMAIN_NAME]" at bounding box center [461, 496] width 436 height 19
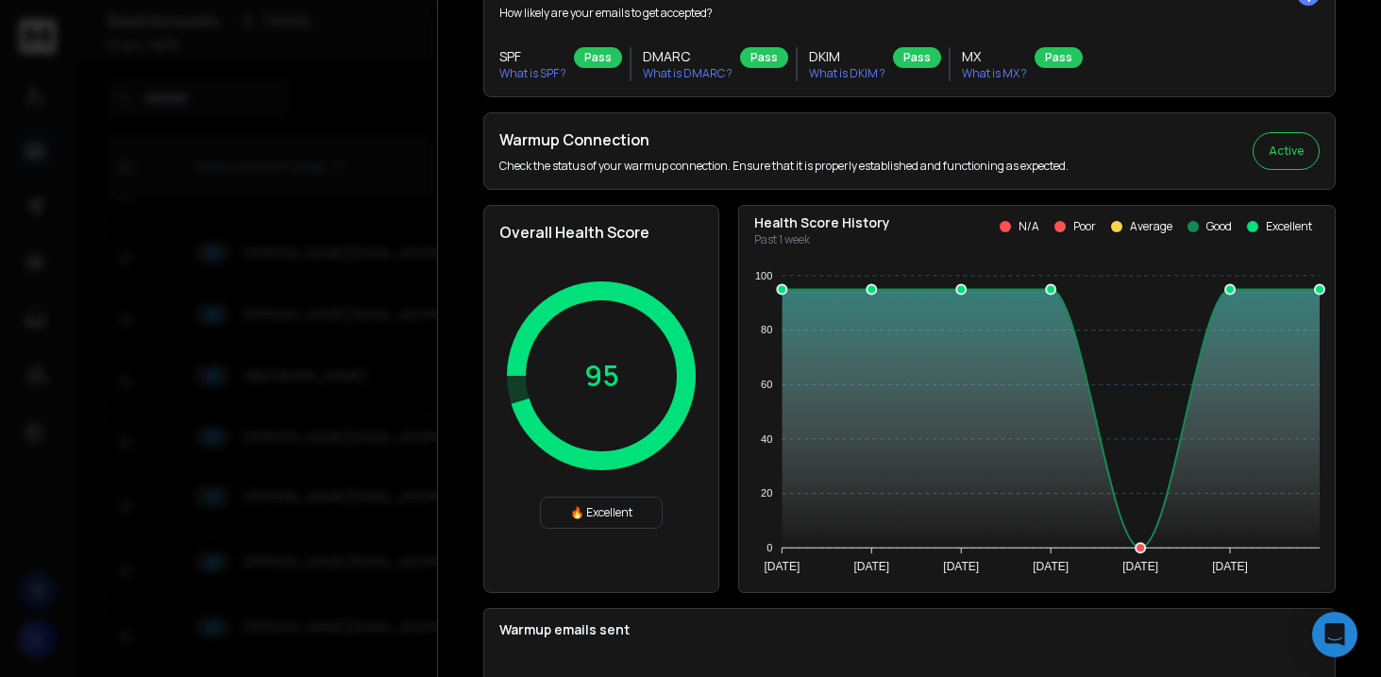
scroll to position [64, 0]
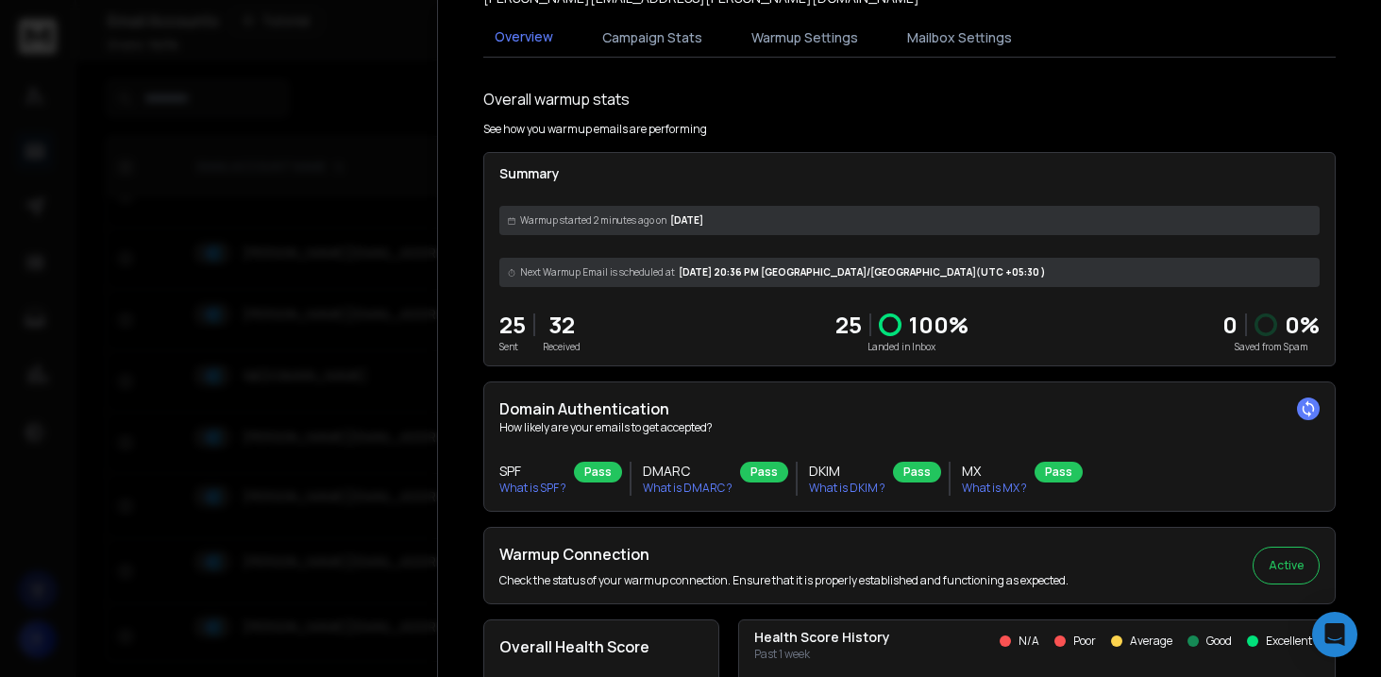
click at [956, 39] on button "Mailbox Settings" at bounding box center [959, 38] width 127 height 42
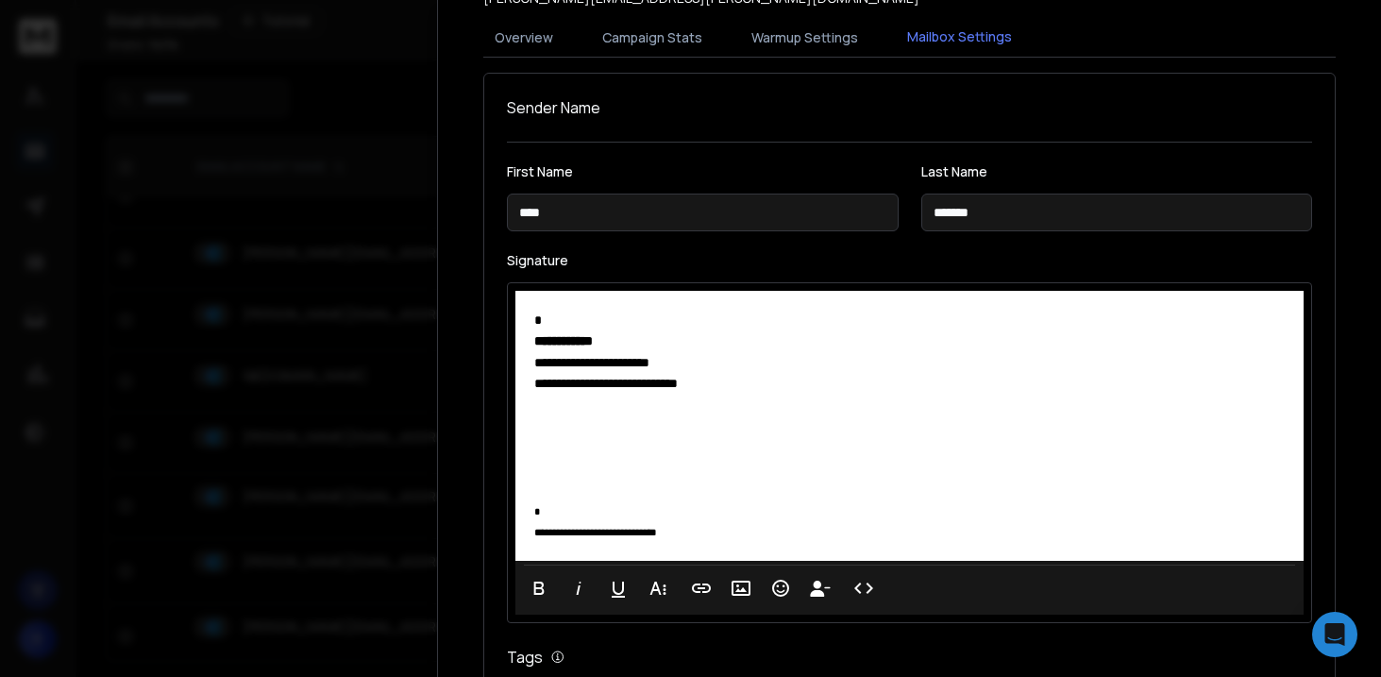
click at [691, 344] on div "**********" at bounding box center [909, 340] width 751 height 21
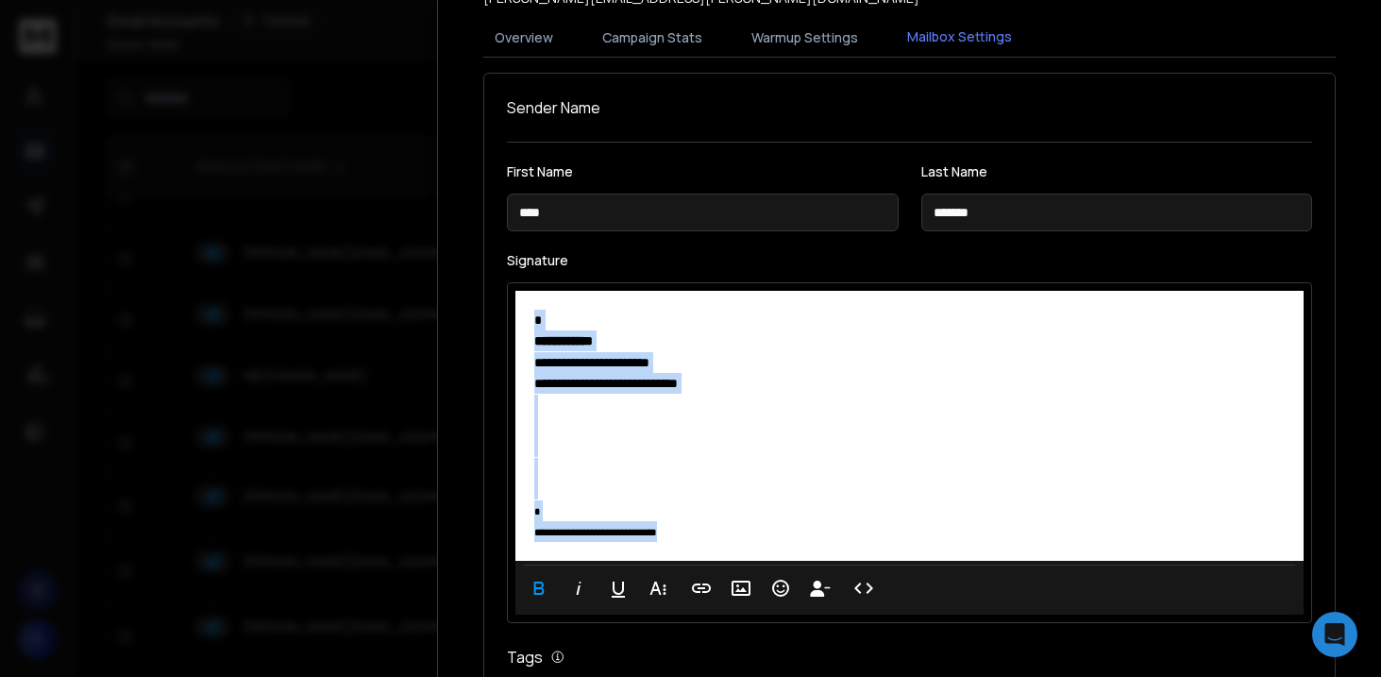
copy div "**********"
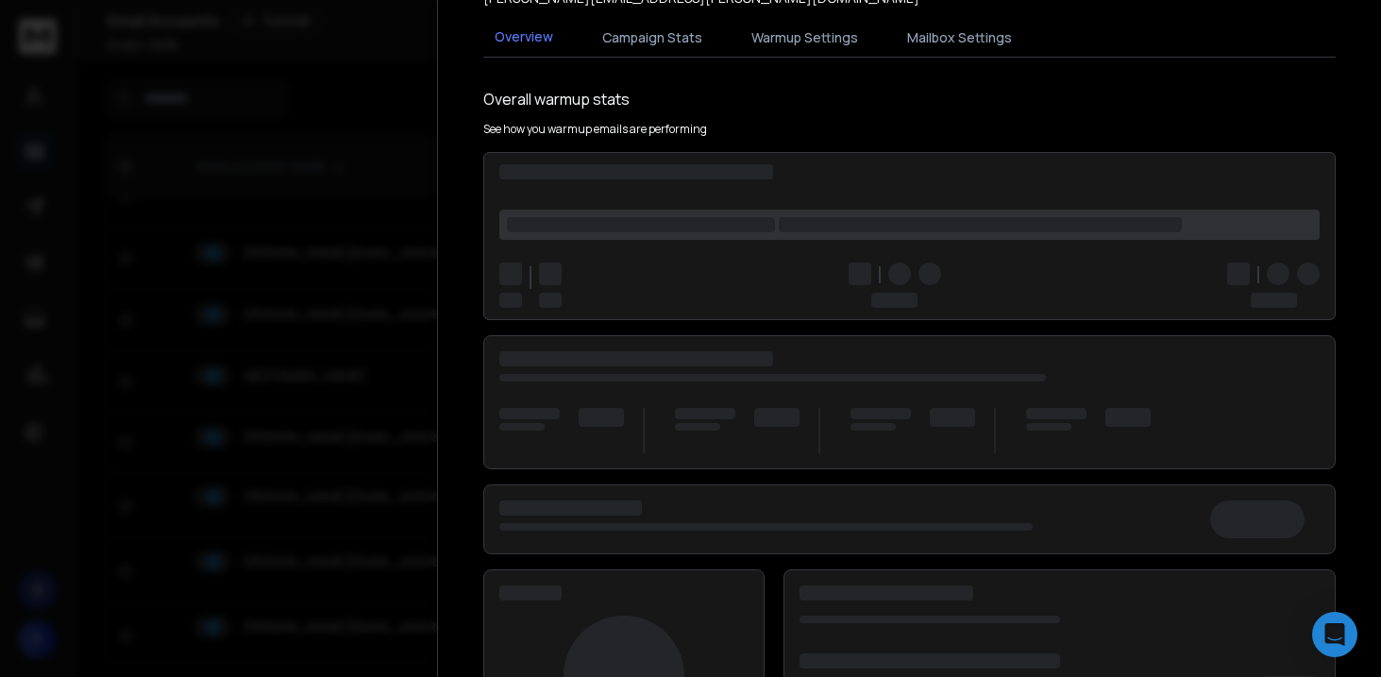
click at [234, 321] on div at bounding box center [690, 338] width 1381 height 677
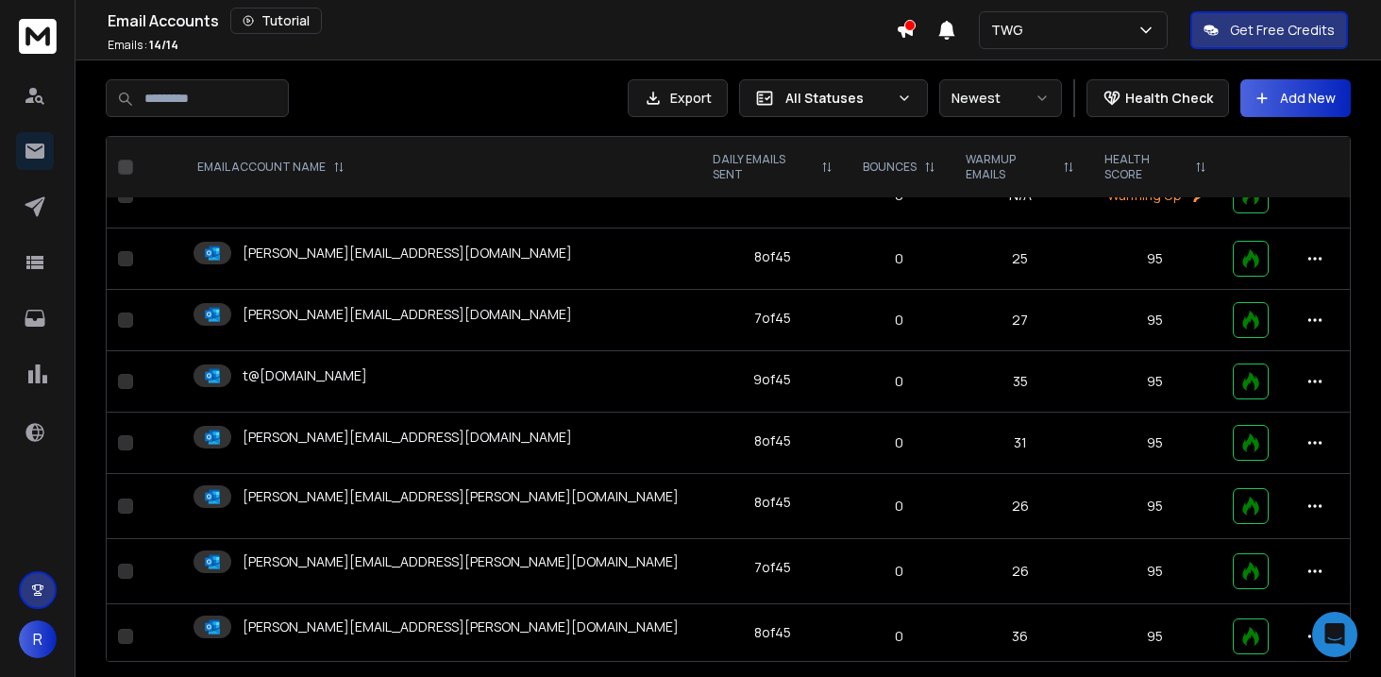
click at [124, 166] on button "button" at bounding box center [125, 167] width 15 height 15
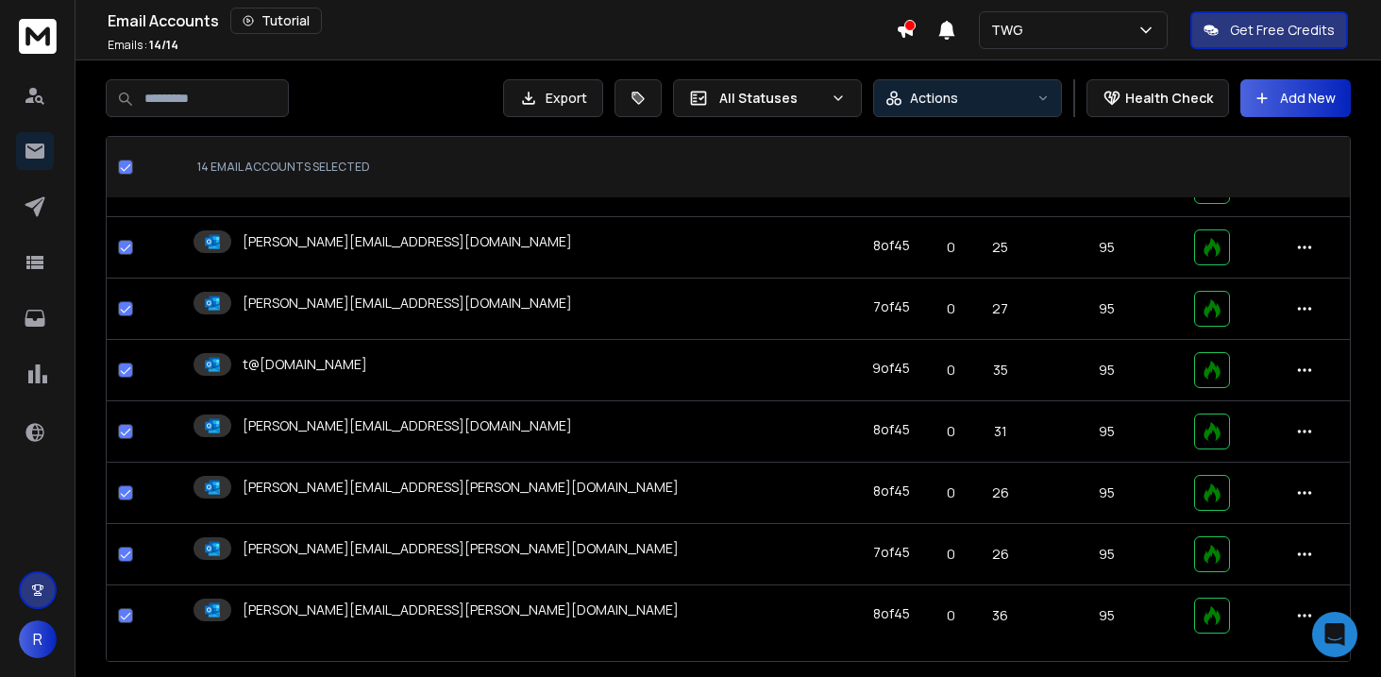
click at [1002, 97] on div "Actions" at bounding box center [958, 98] width 144 height 19
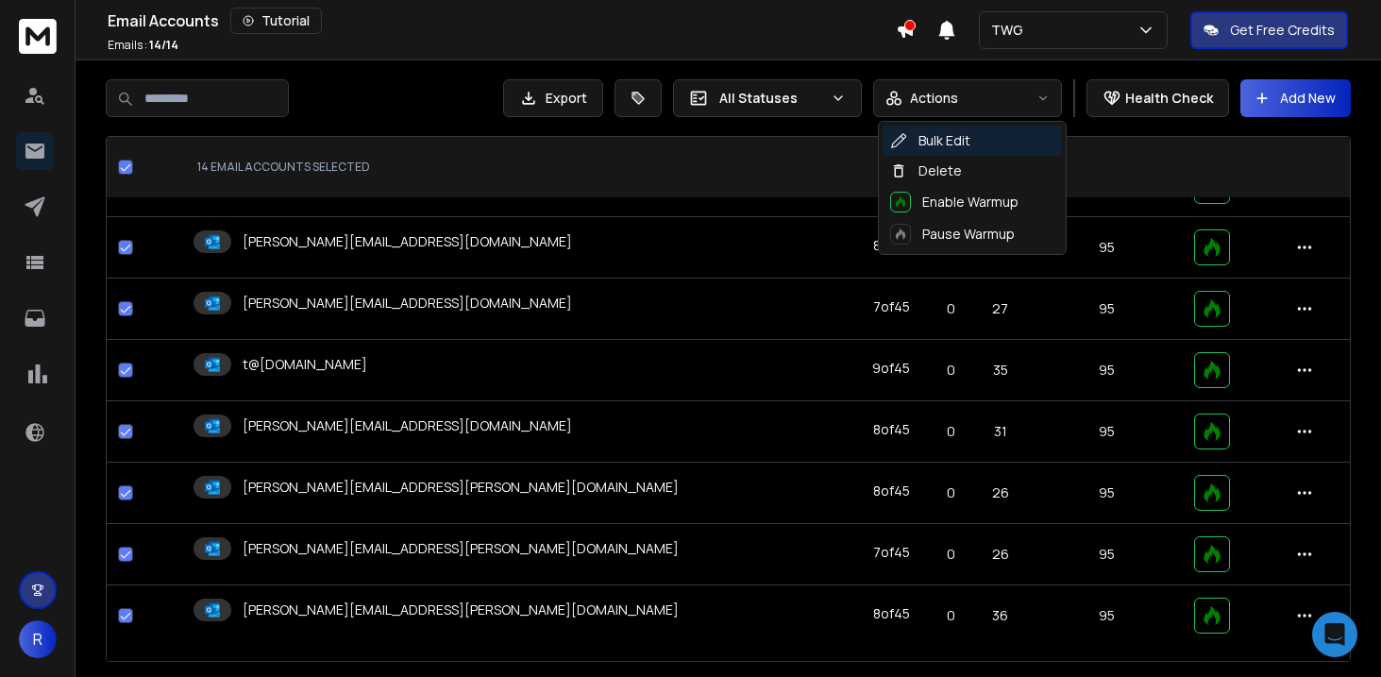
click at [965, 138] on div "Bulk Edit" at bounding box center [930, 140] width 80 height 19
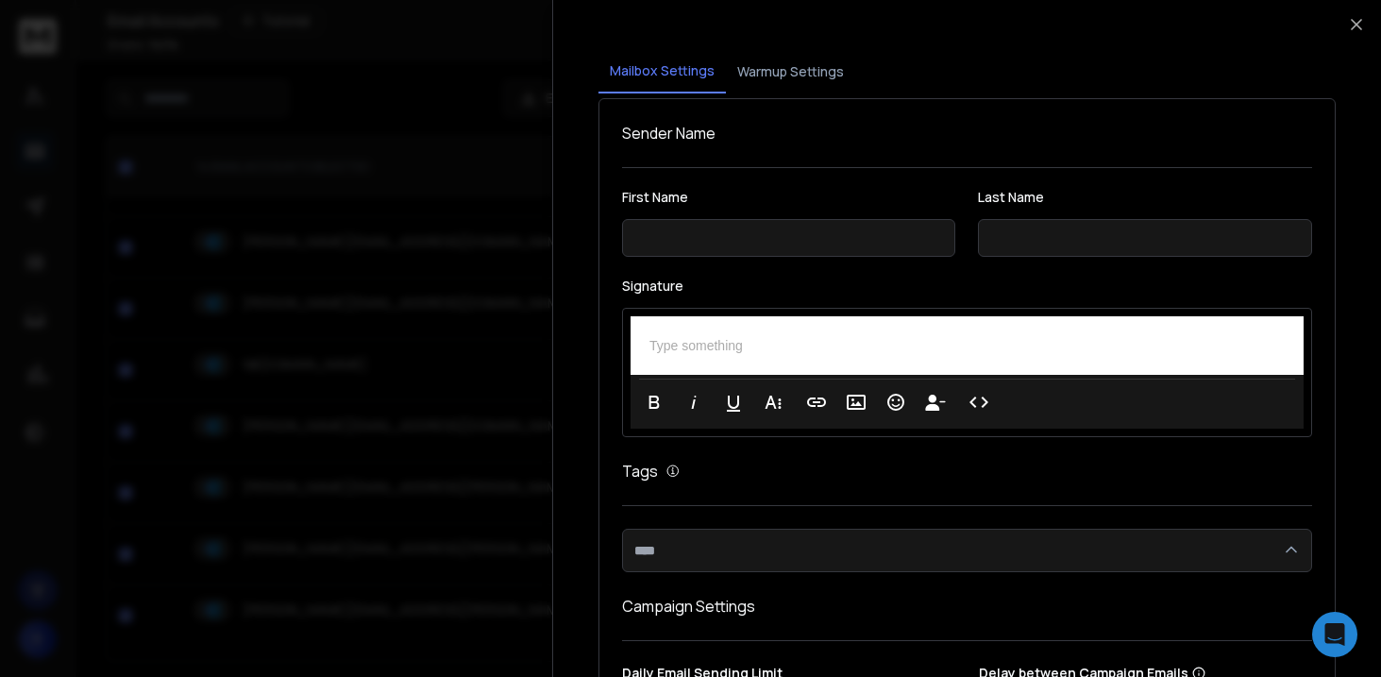
click at [747, 354] on div at bounding box center [968, 345] width 636 height 21
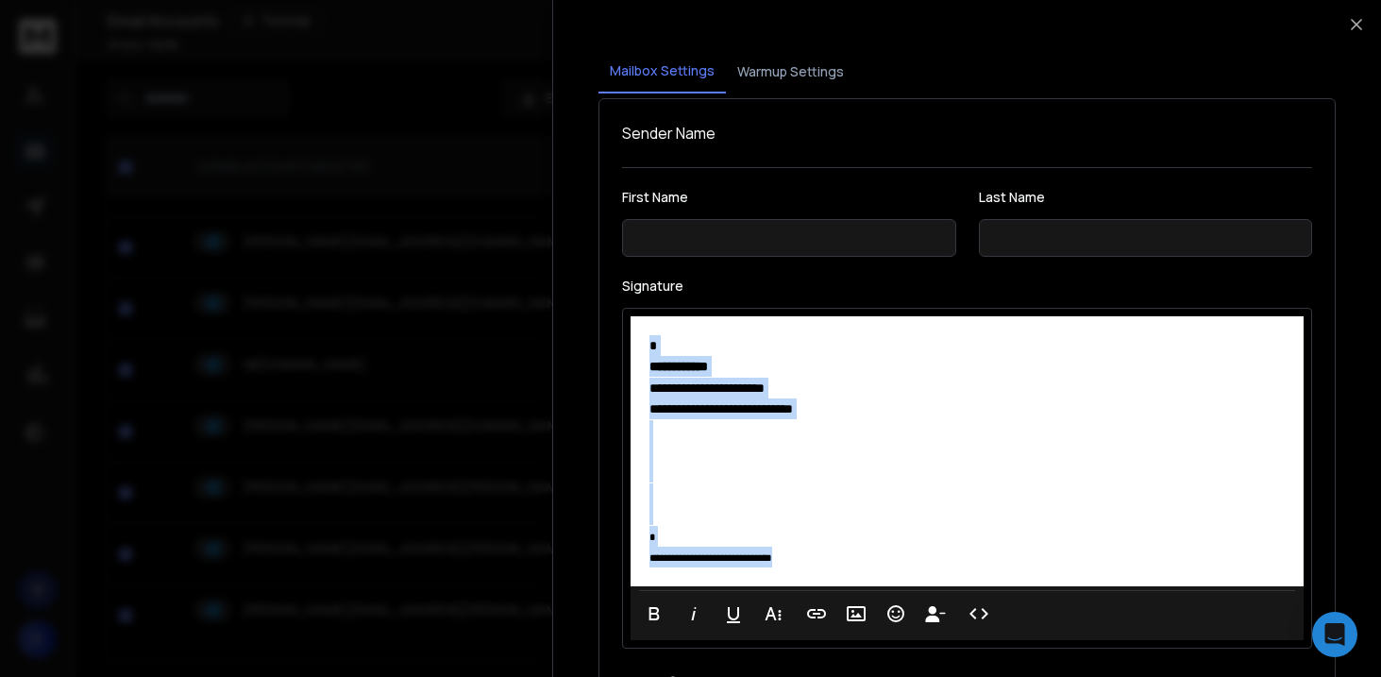
click at [777, 595] on div "Bold Italic Underline More Text" at bounding box center [714, 613] width 159 height 45
click at [767, 636] on div "Bold Italic Underline More Text" at bounding box center [714, 613] width 159 height 45
click at [776, 625] on icon "button" at bounding box center [773, 613] width 23 height 23
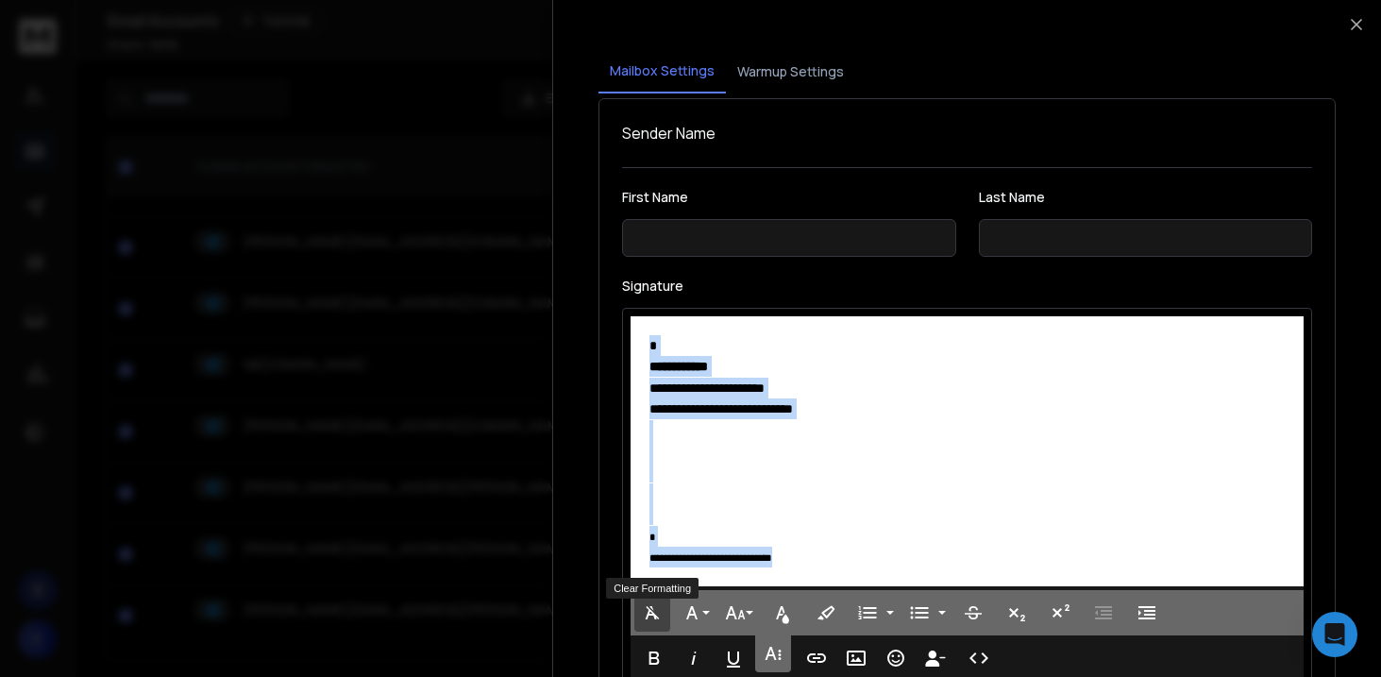
click at [665, 626] on button "Clear Formatting" at bounding box center [653, 613] width 36 height 38
click at [699, 622] on icon "button" at bounding box center [692, 613] width 23 height 23
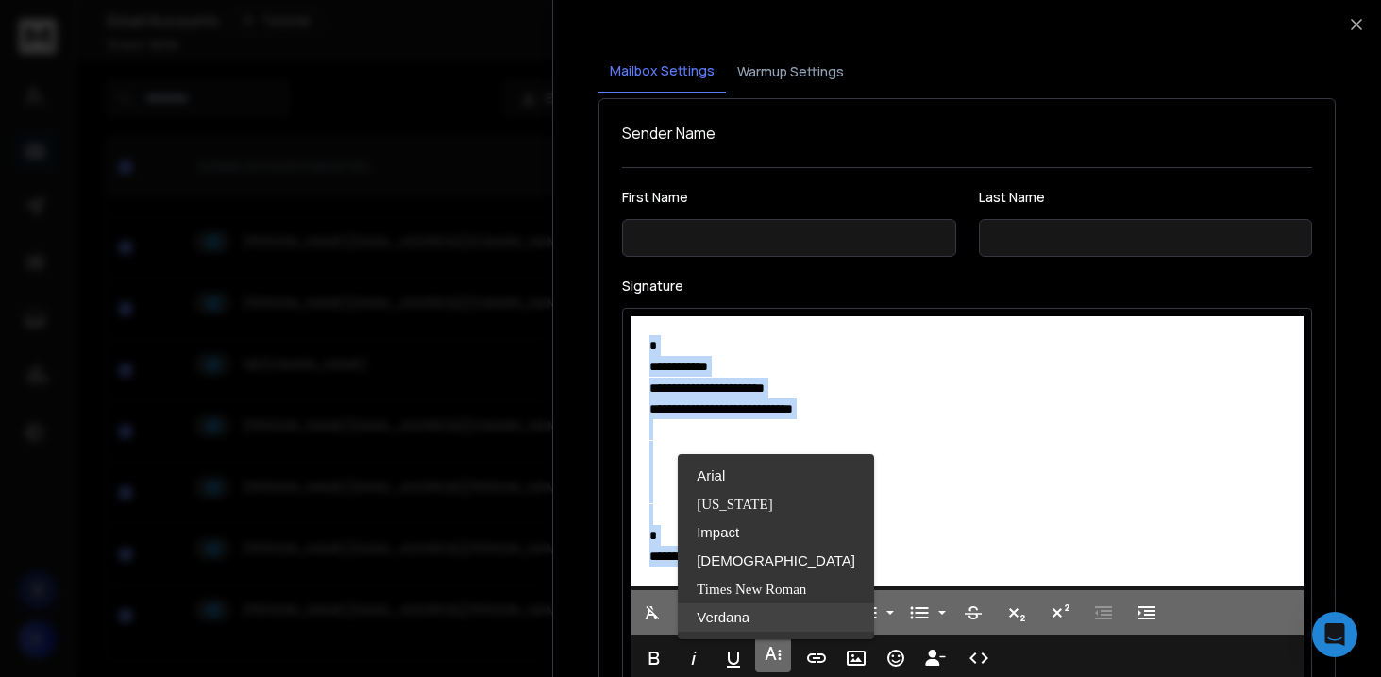
click at [719, 630] on link "Verdana" at bounding box center [776, 617] width 196 height 28
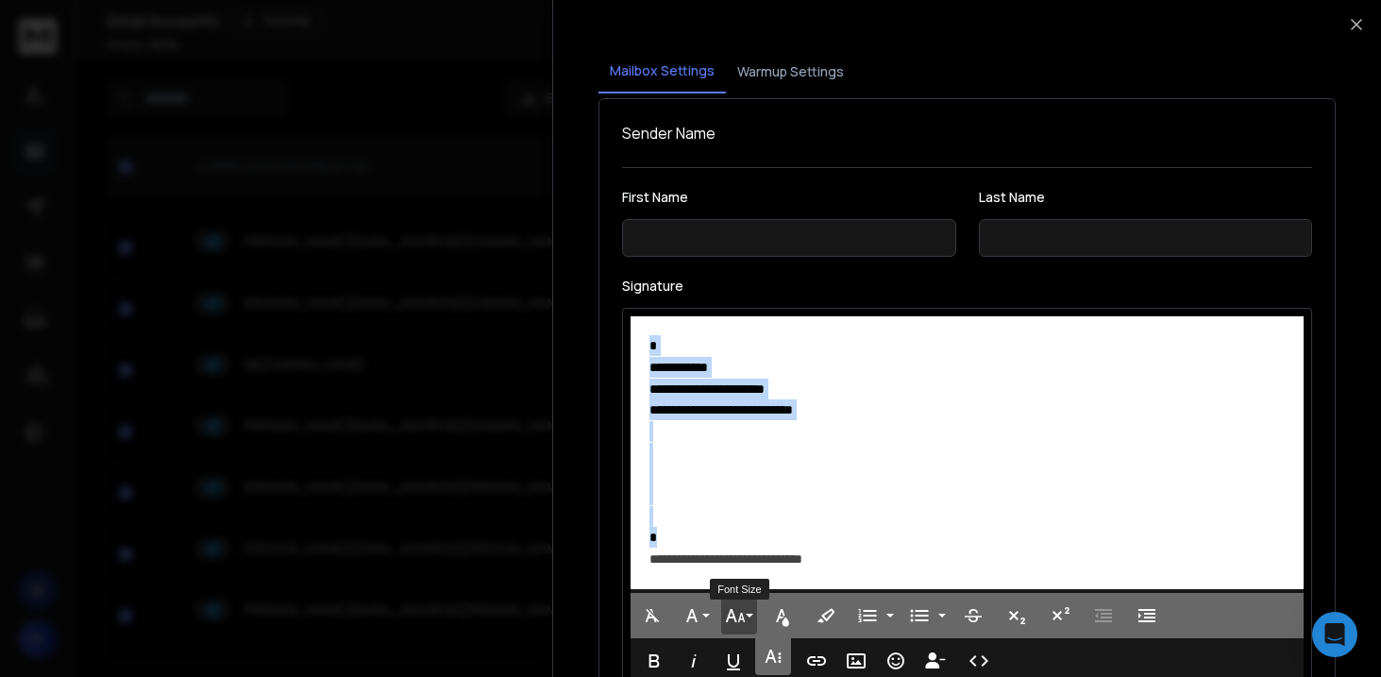
click at [734, 618] on icon "button" at bounding box center [736, 615] width 20 height 13
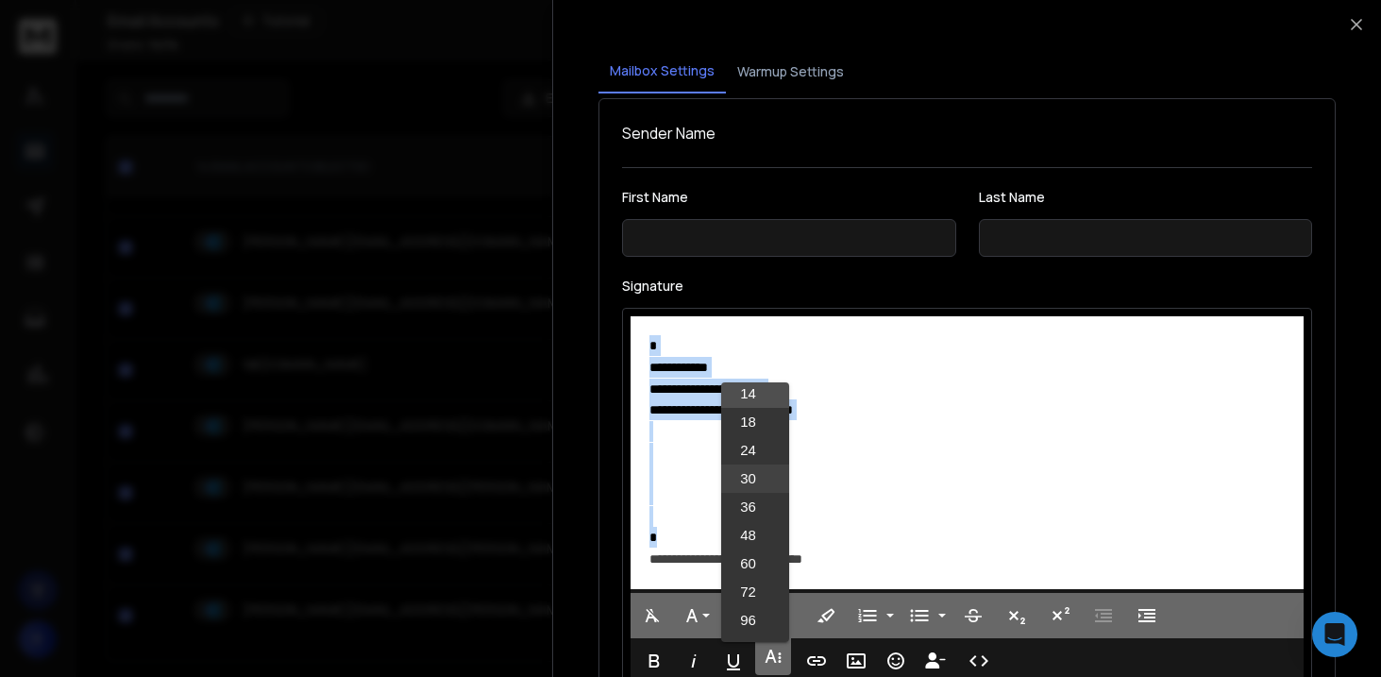
scroll to position [152, 0]
click at [749, 399] on link "14" at bounding box center [755, 394] width 68 height 28
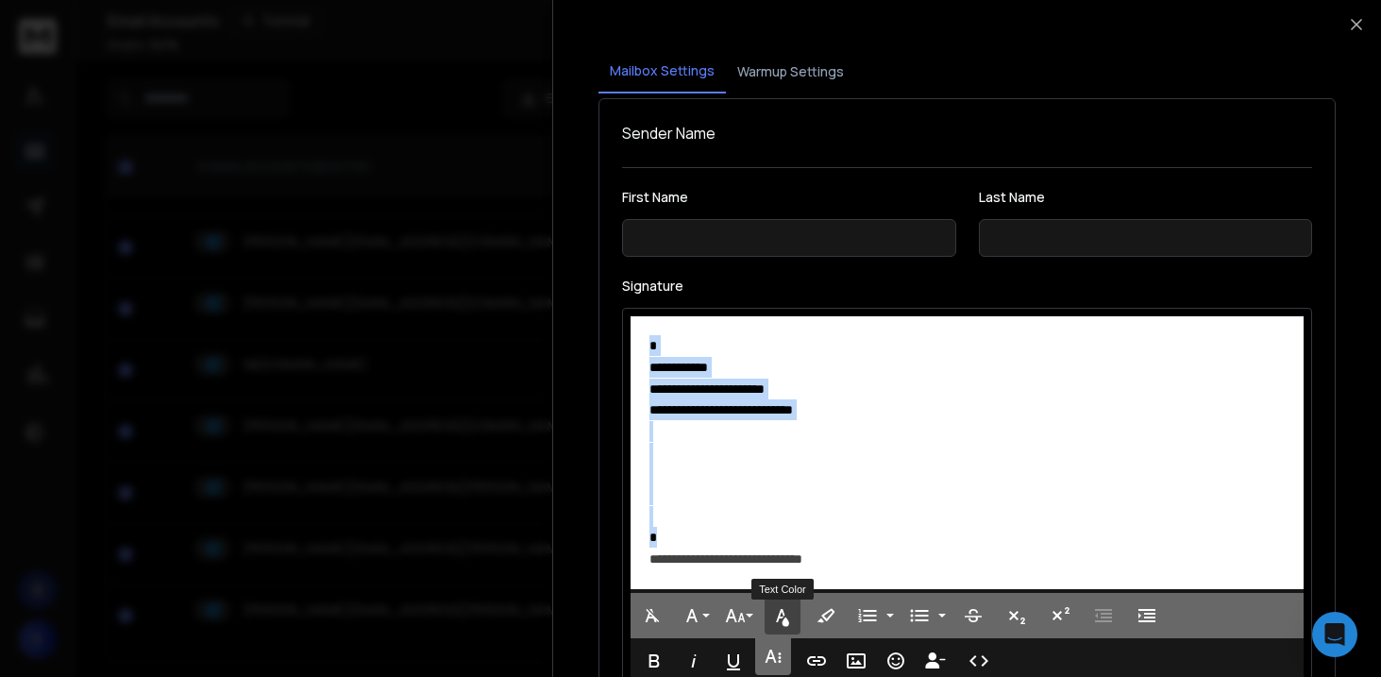
click at [788, 617] on icon "button" at bounding box center [782, 615] width 23 height 23
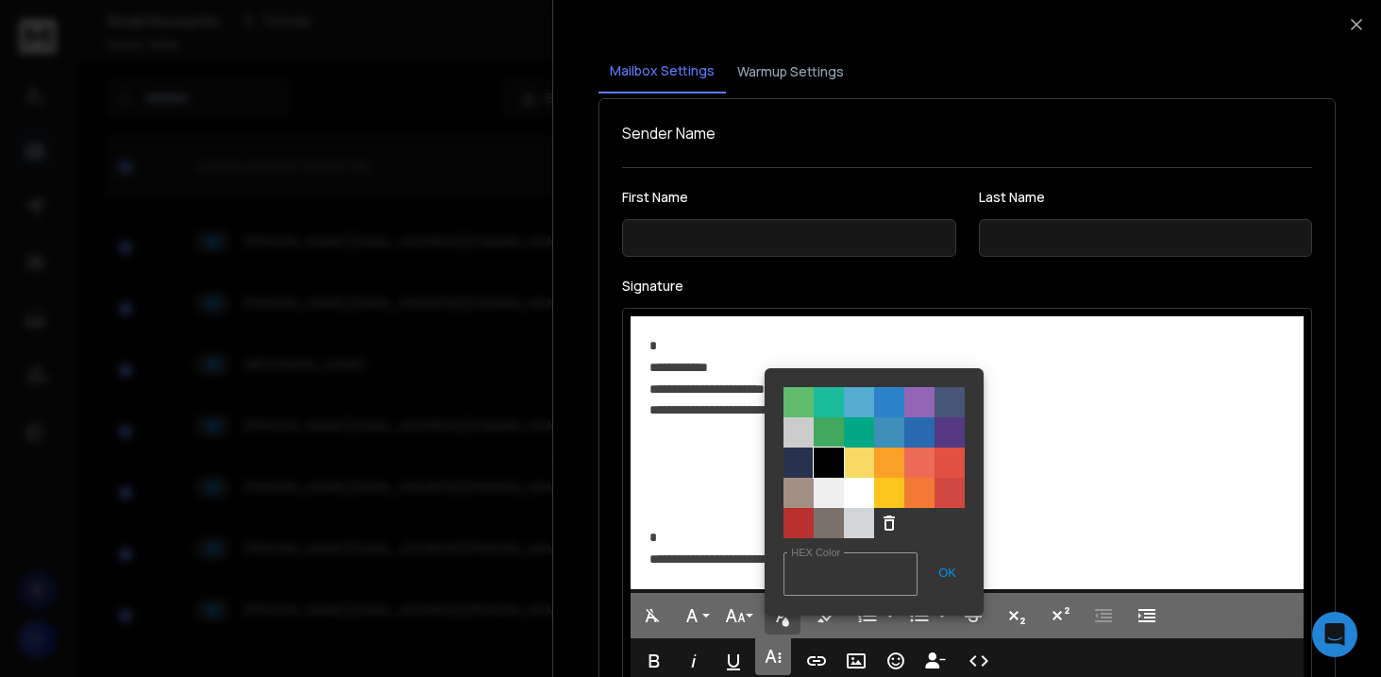
click at [841, 465] on span "Color#000000" at bounding box center [829, 463] width 30 height 30
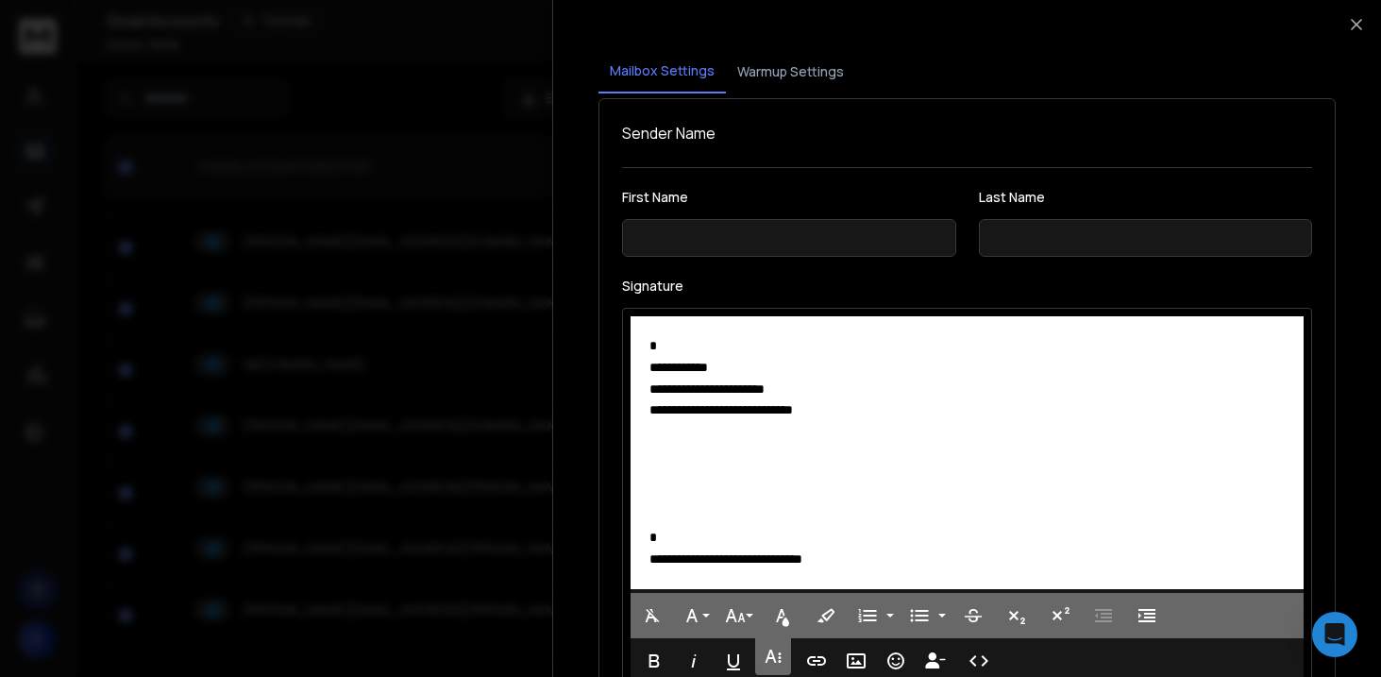
click at [778, 438] on div at bounding box center [968, 431] width 636 height 21
drag, startPoint x: 751, startPoint y: 361, endPoint x: 641, endPoint y: 360, distance: 109.5
click at [641, 360] on div "**********" at bounding box center [967, 452] width 673 height 273
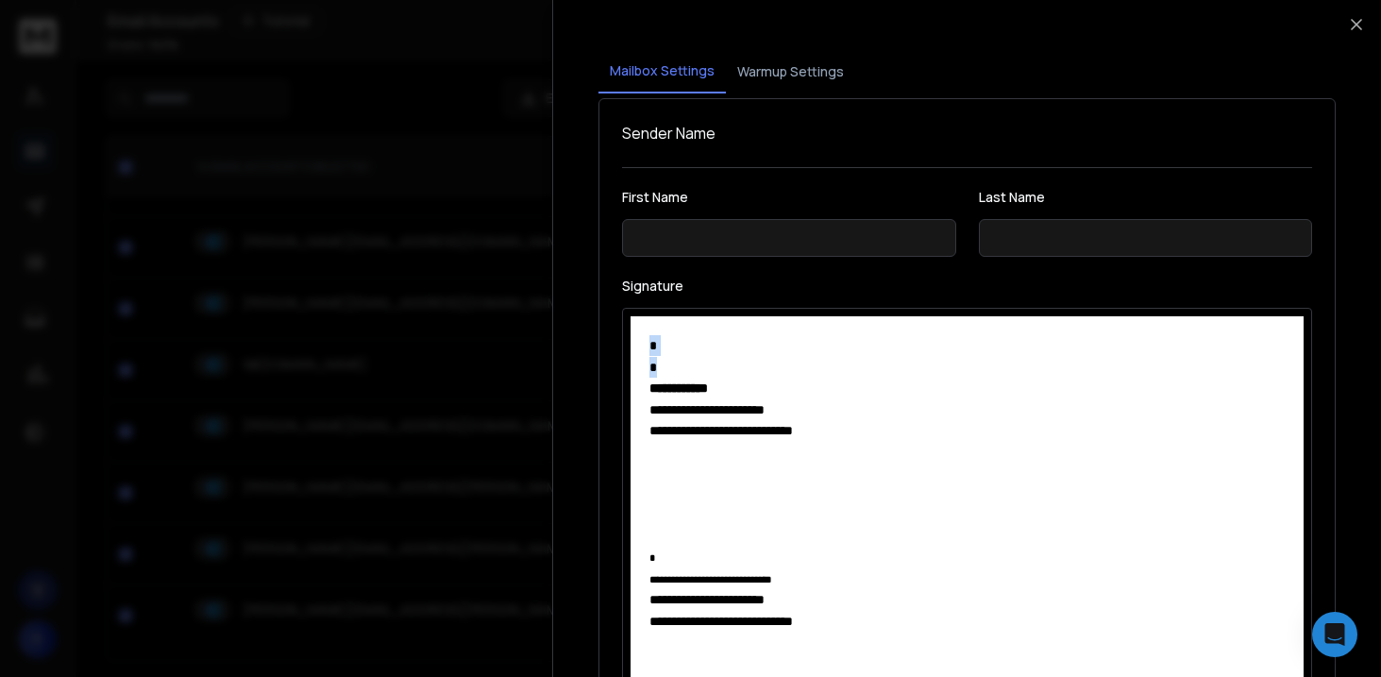
drag, startPoint x: 676, startPoint y: 366, endPoint x: 645, endPoint y: 336, distance: 43.4
click at [645, 336] on div "**********" at bounding box center [967, 557] width 673 height 483
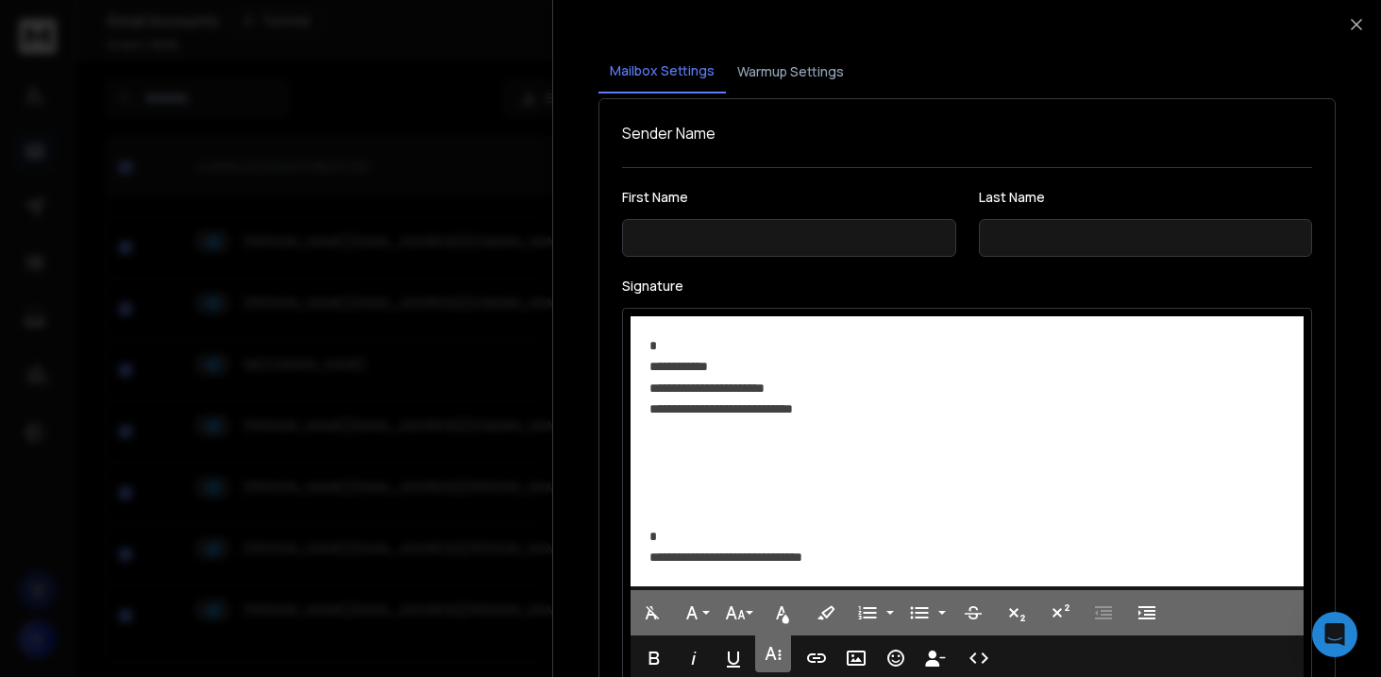
click at [751, 377] on div "**********" at bounding box center [968, 366] width 636 height 21
drag, startPoint x: 751, startPoint y: 377, endPoint x: 643, endPoint y: 363, distance: 108.6
click at [643, 363] on div "**********" at bounding box center [967, 451] width 673 height 270
click at [741, 388] on span "**********" at bounding box center [707, 387] width 115 height 13
drag, startPoint x: 754, startPoint y: 369, endPoint x: 652, endPoint y: 366, distance: 103.0
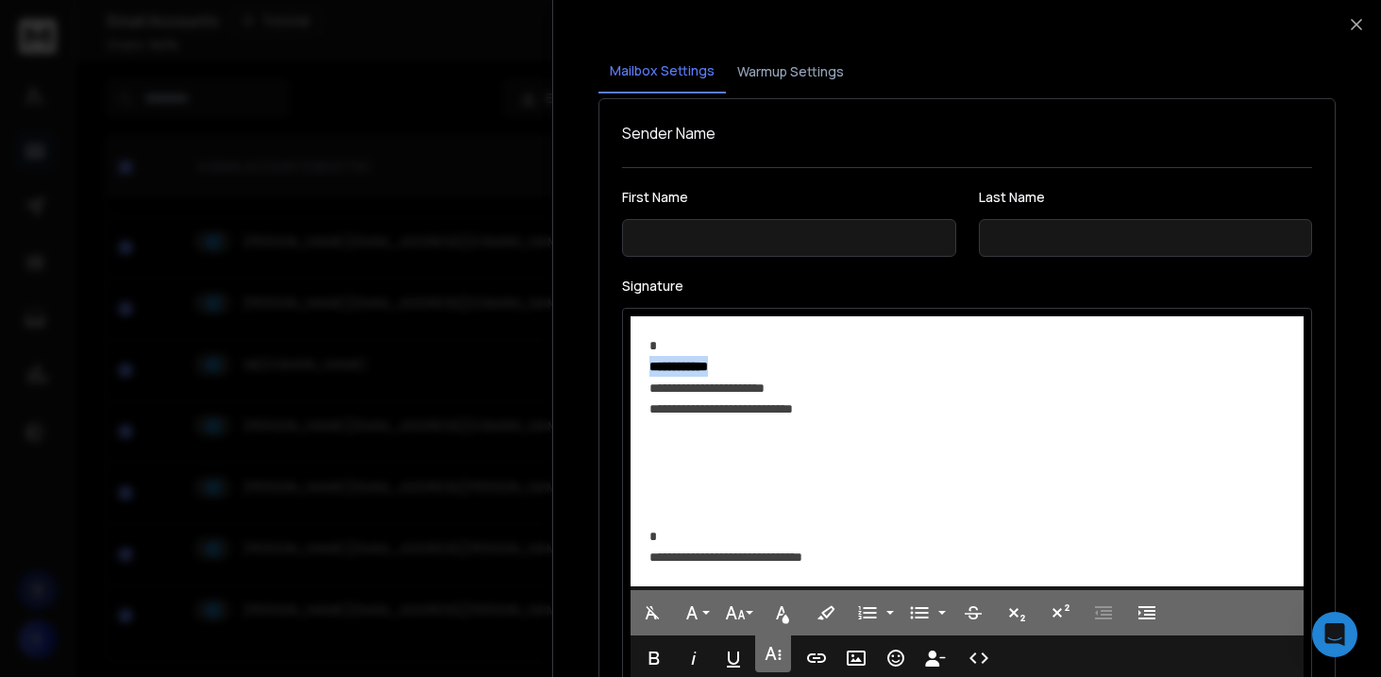
click at [652, 366] on div "**********" at bounding box center [968, 366] width 636 height 21
copy strong "**********"
click at [668, 249] on input "text" at bounding box center [788, 238] width 333 height 38
paste input "**********"
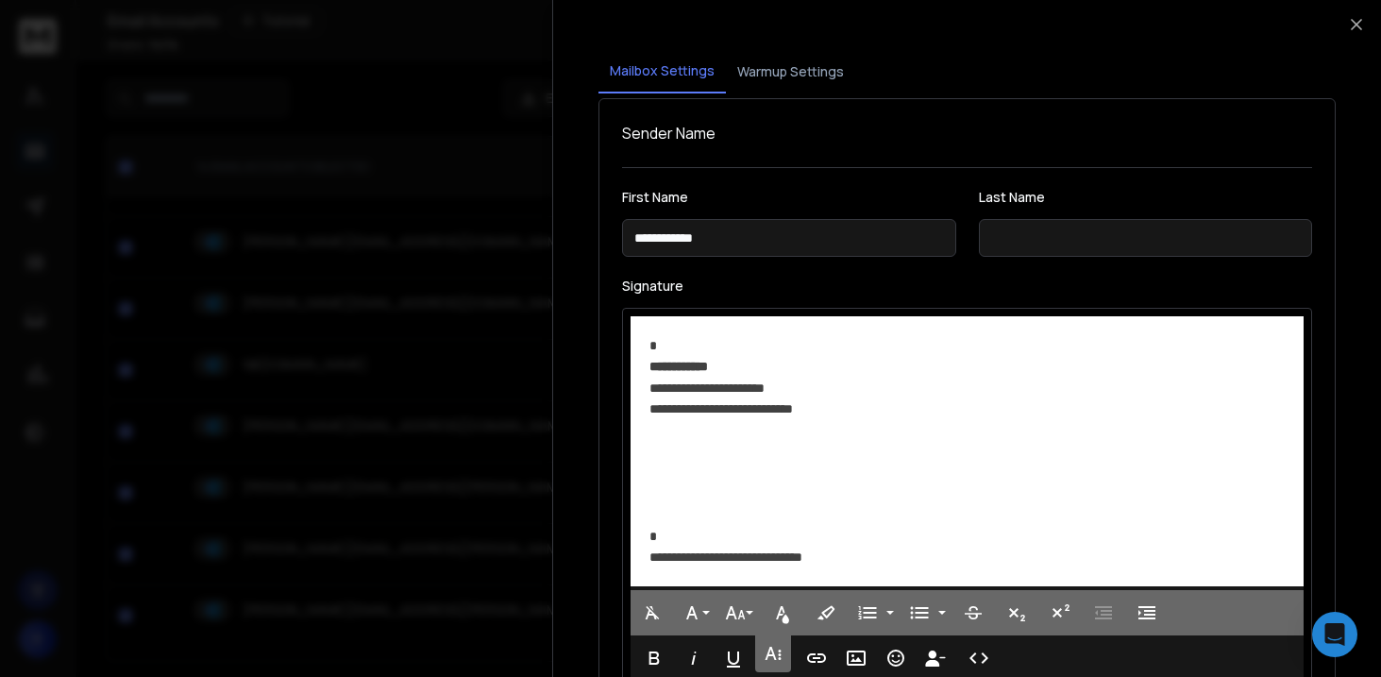
drag, startPoint x: 718, startPoint y: 235, endPoint x: 666, endPoint y: 230, distance: 52.1
click at [666, 230] on input "**********" at bounding box center [788, 238] width 333 height 38
type input "****"
click at [1037, 223] on input "text" at bounding box center [1145, 238] width 333 height 38
paste input "*******"
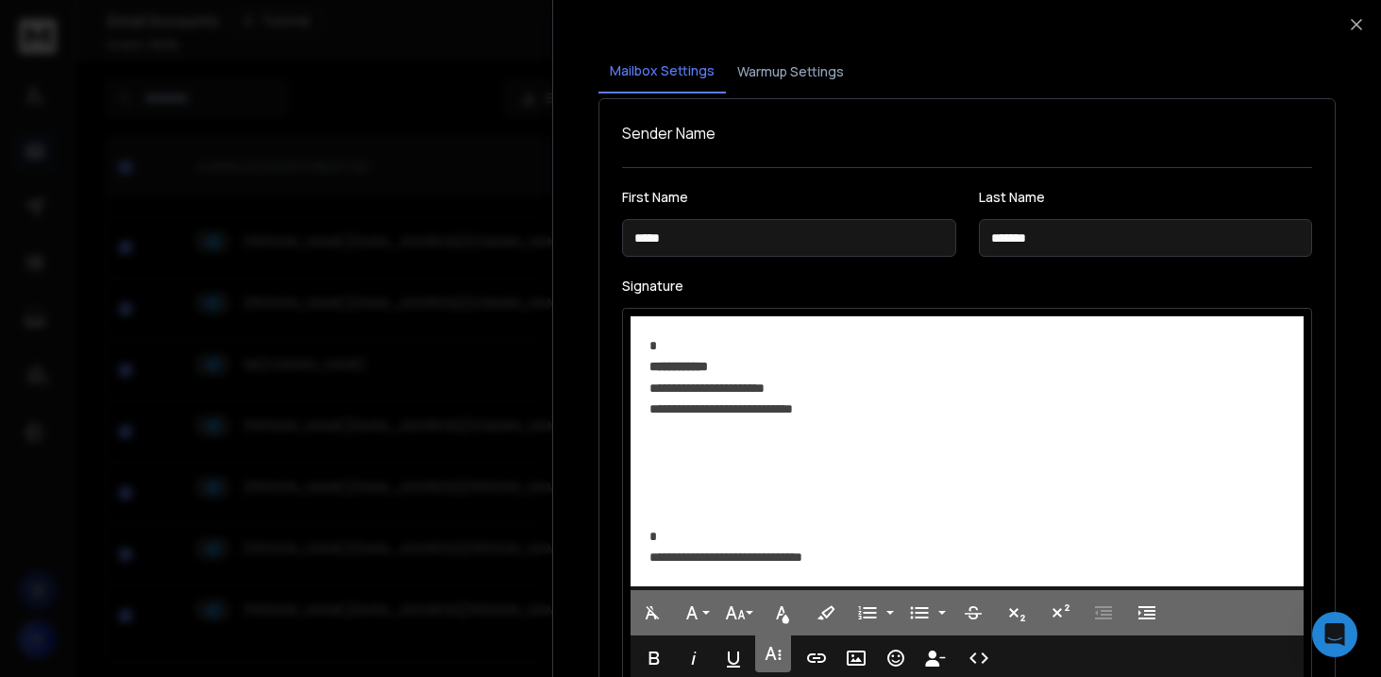
click at [992, 242] on input "*******" at bounding box center [1145, 238] width 333 height 38
type input "*******"
click at [720, 234] on input "****" at bounding box center [788, 238] width 333 height 38
click at [637, 233] on input "****" at bounding box center [788, 238] width 333 height 38
type input "****"
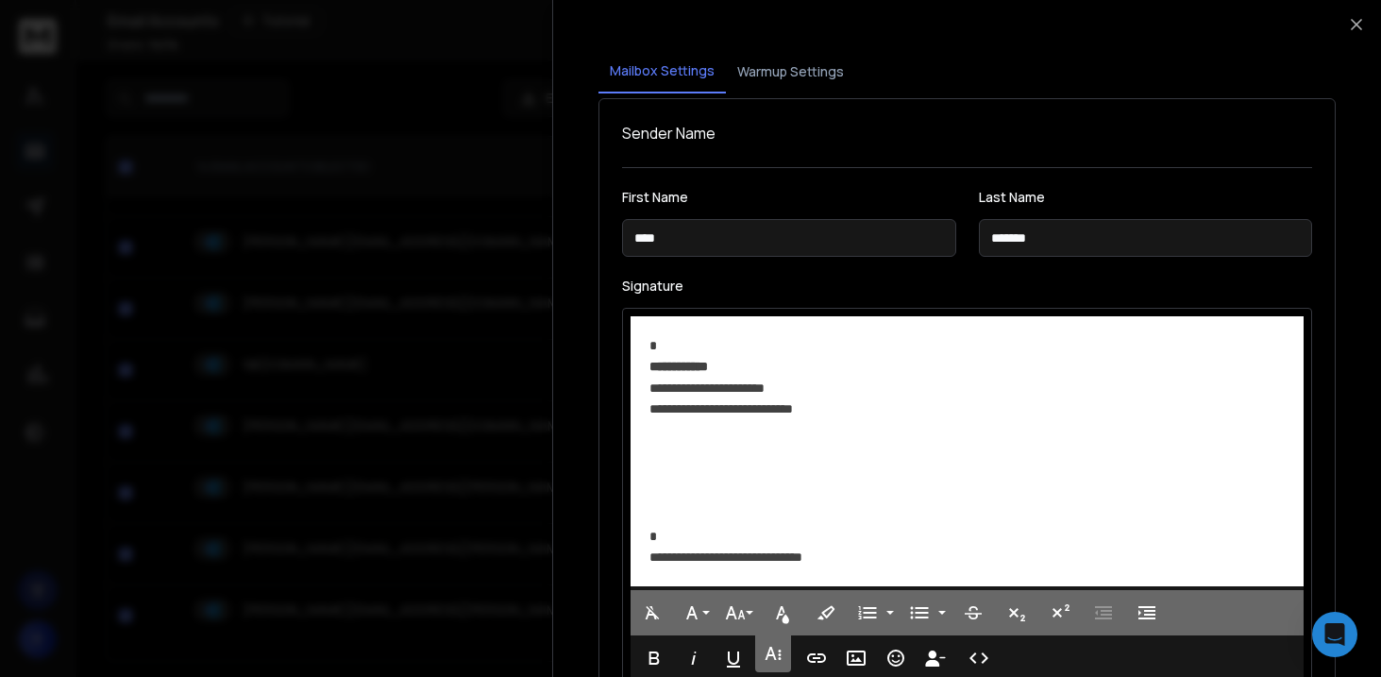
click at [748, 496] on div at bounding box center [968, 493] width 636 height 21
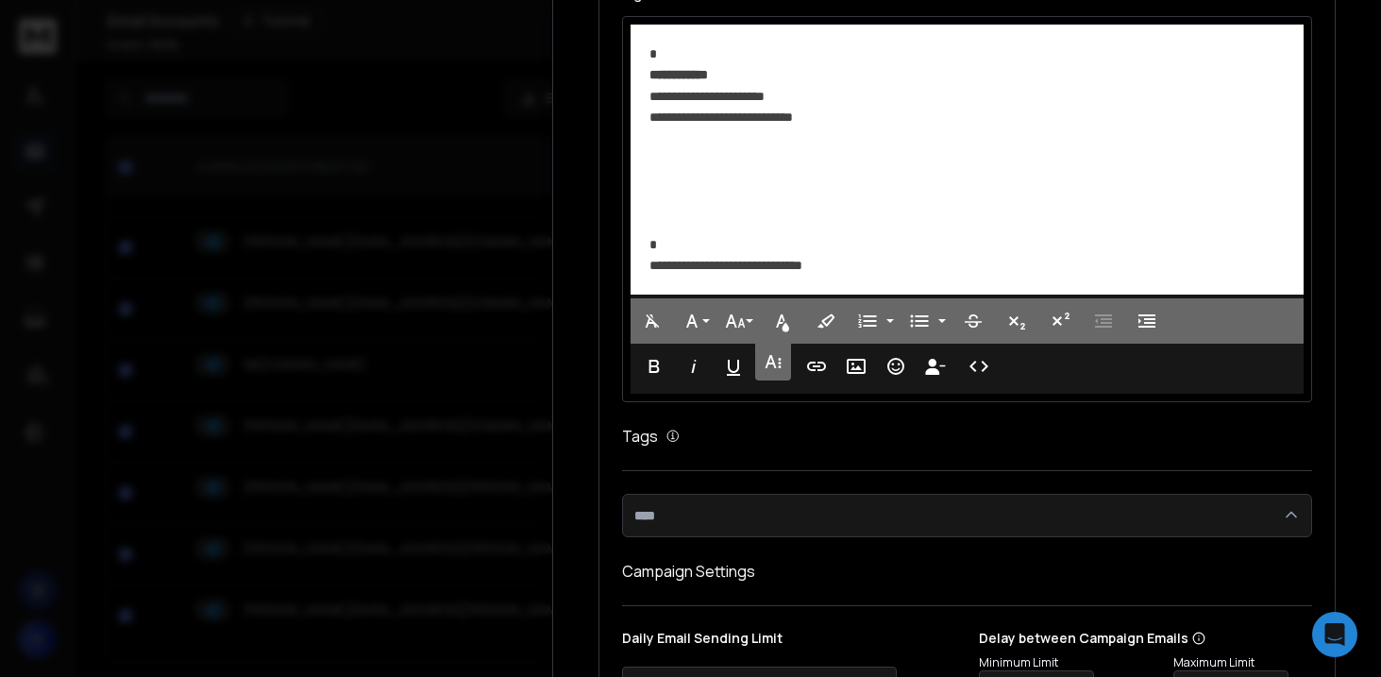
scroll to position [355, 0]
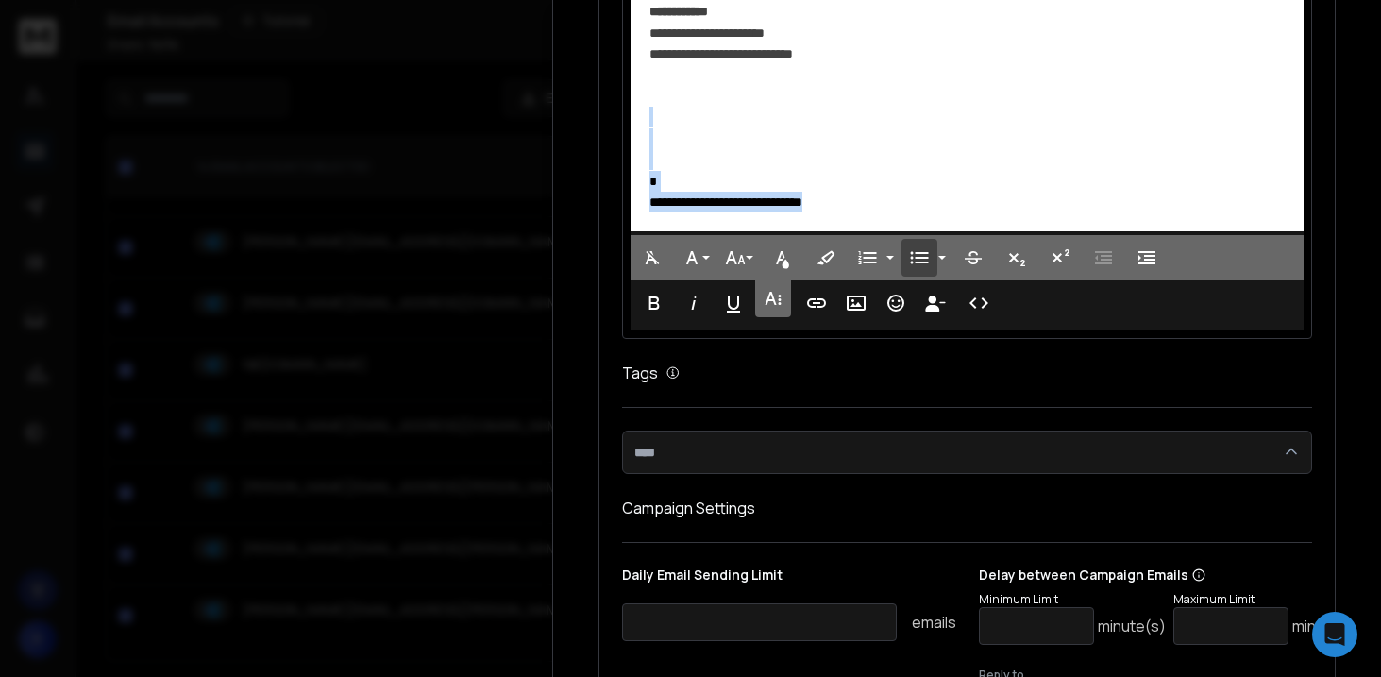
drag, startPoint x: 661, startPoint y: 124, endPoint x: 930, endPoint y: 245, distance: 295.0
click at [930, 241] on div "**********" at bounding box center [967, 145] width 673 height 369
click at [726, 255] on icon "button" at bounding box center [735, 257] width 23 height 23
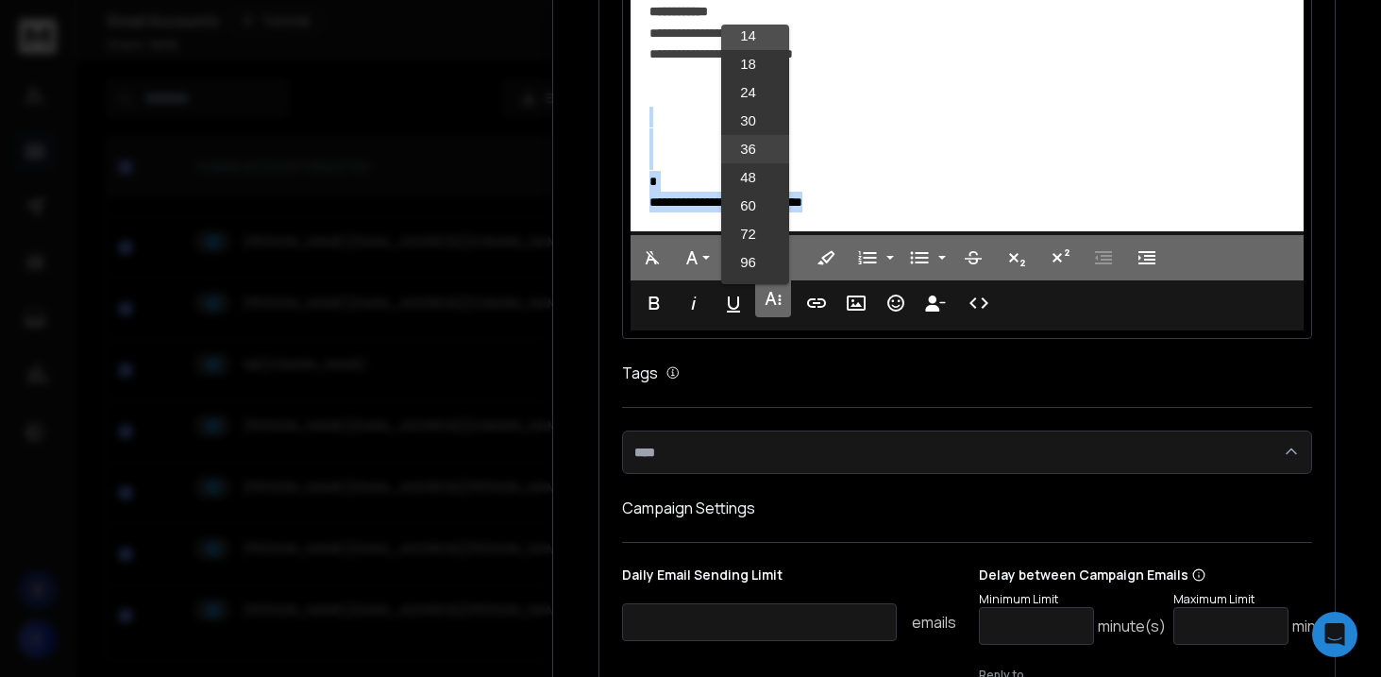
scroll to position [23, 0]
click at [755, 113] on link "11" at bounding box center [755, 108] width 68 height 28
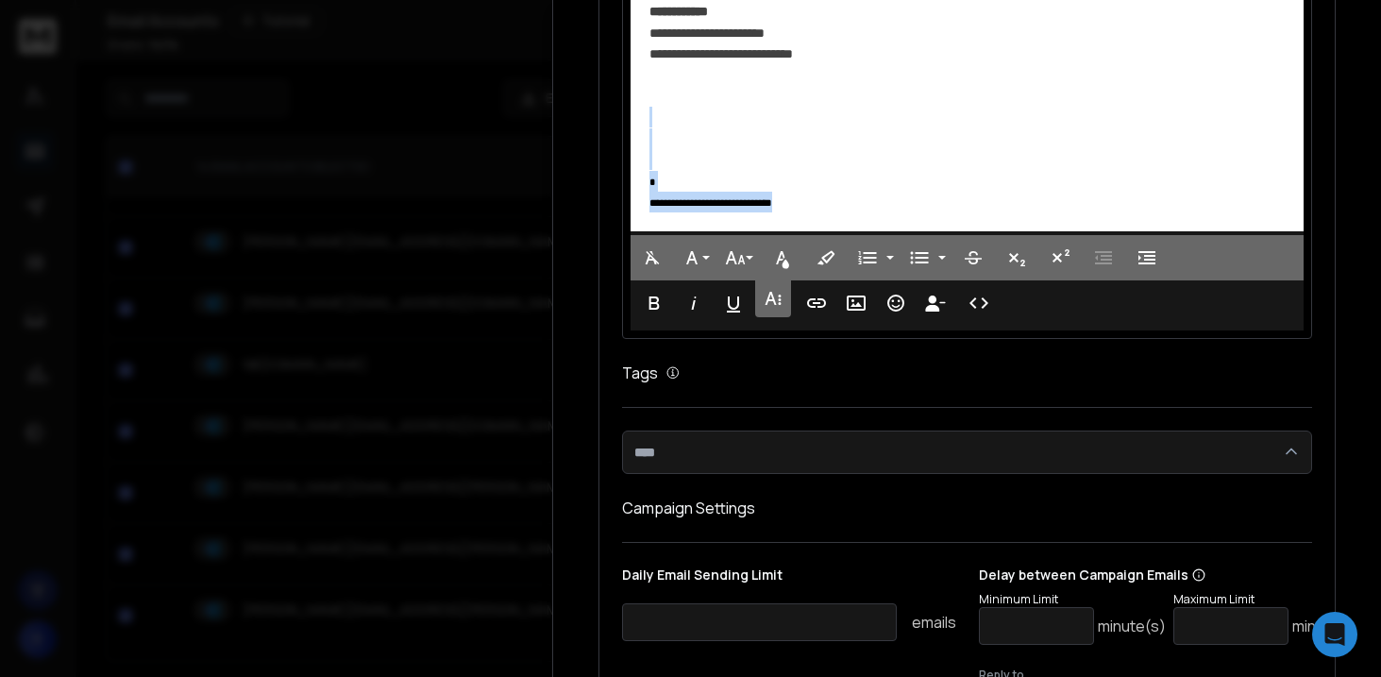
click at [754, 163] on div at bounding box center [968, 159] width 636 height 21
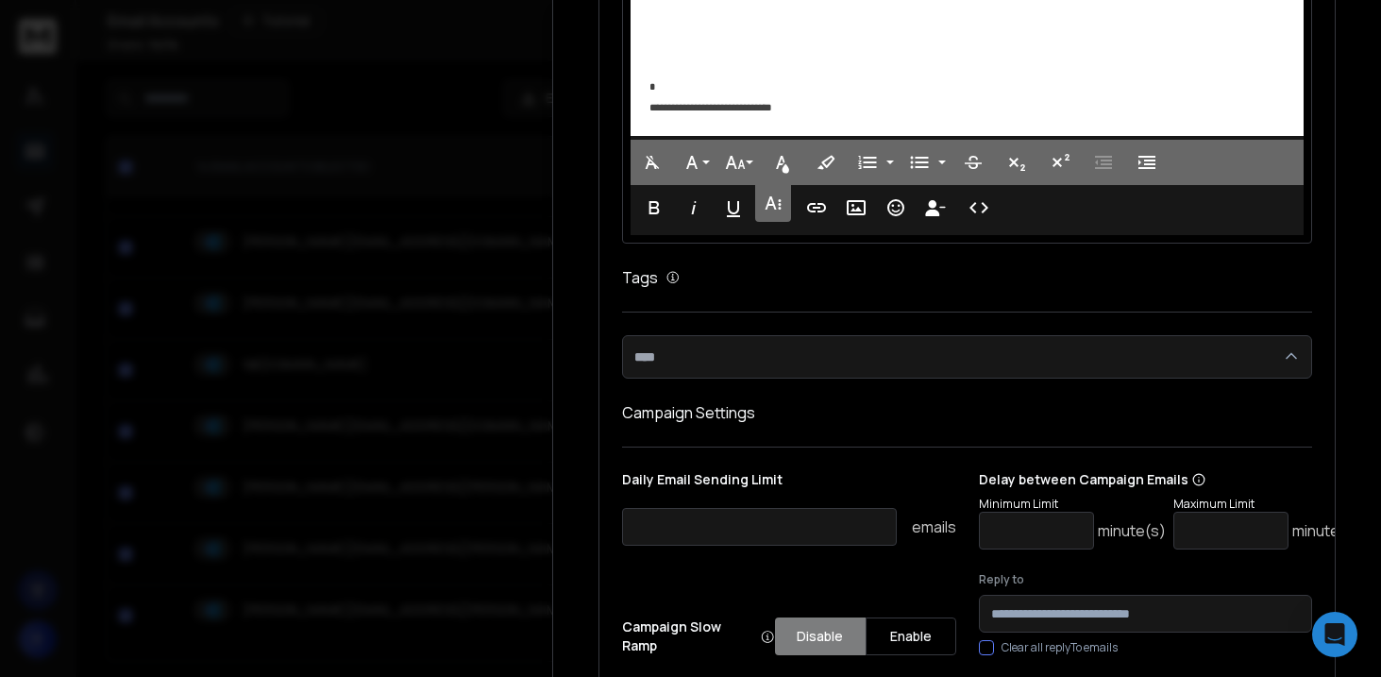
scroll to position [698, 0]
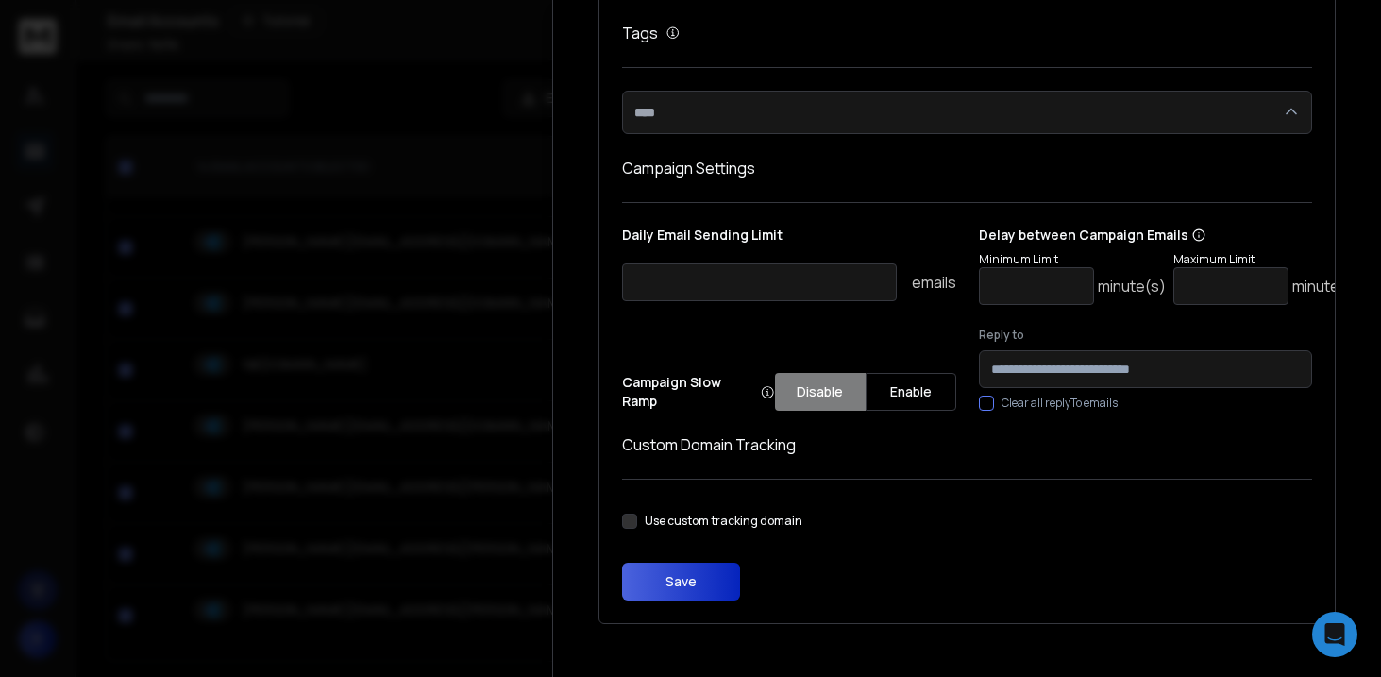
click at [670, 586] on button "Save" at bounding box center [681, 582] width 118 height 38
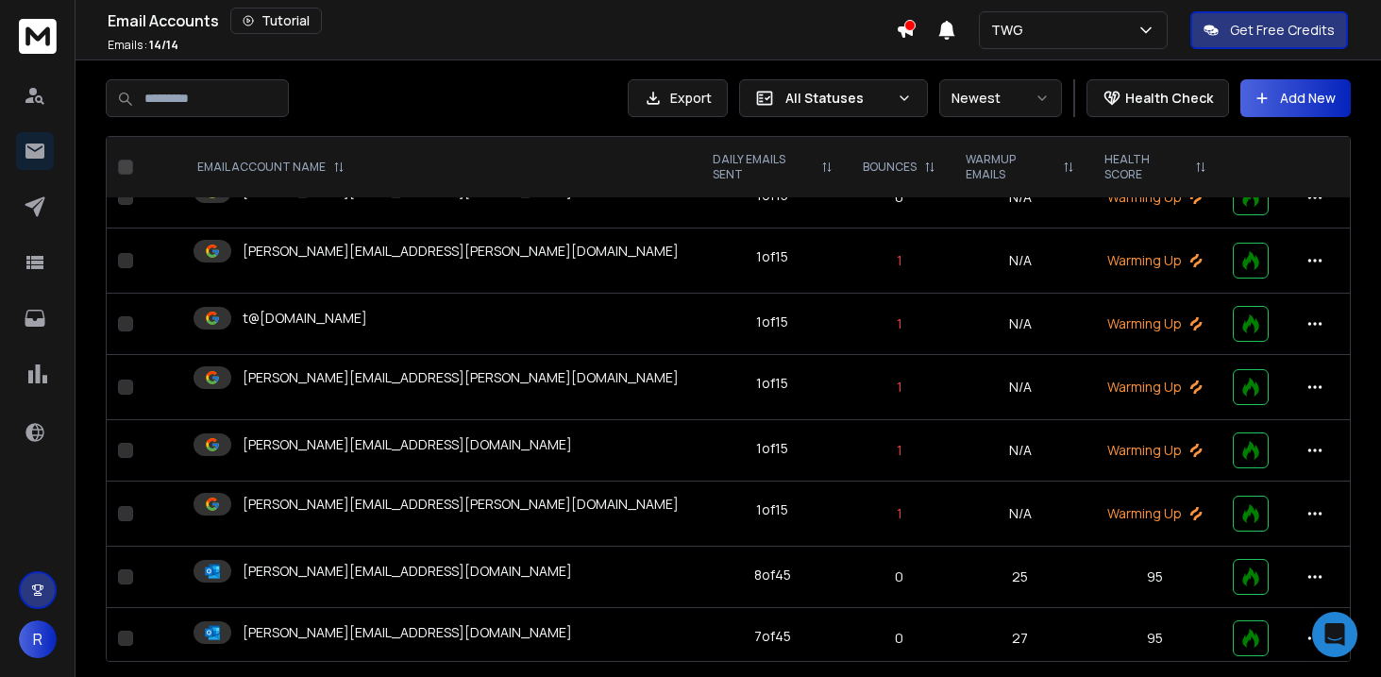
scroll to position [0, 0]
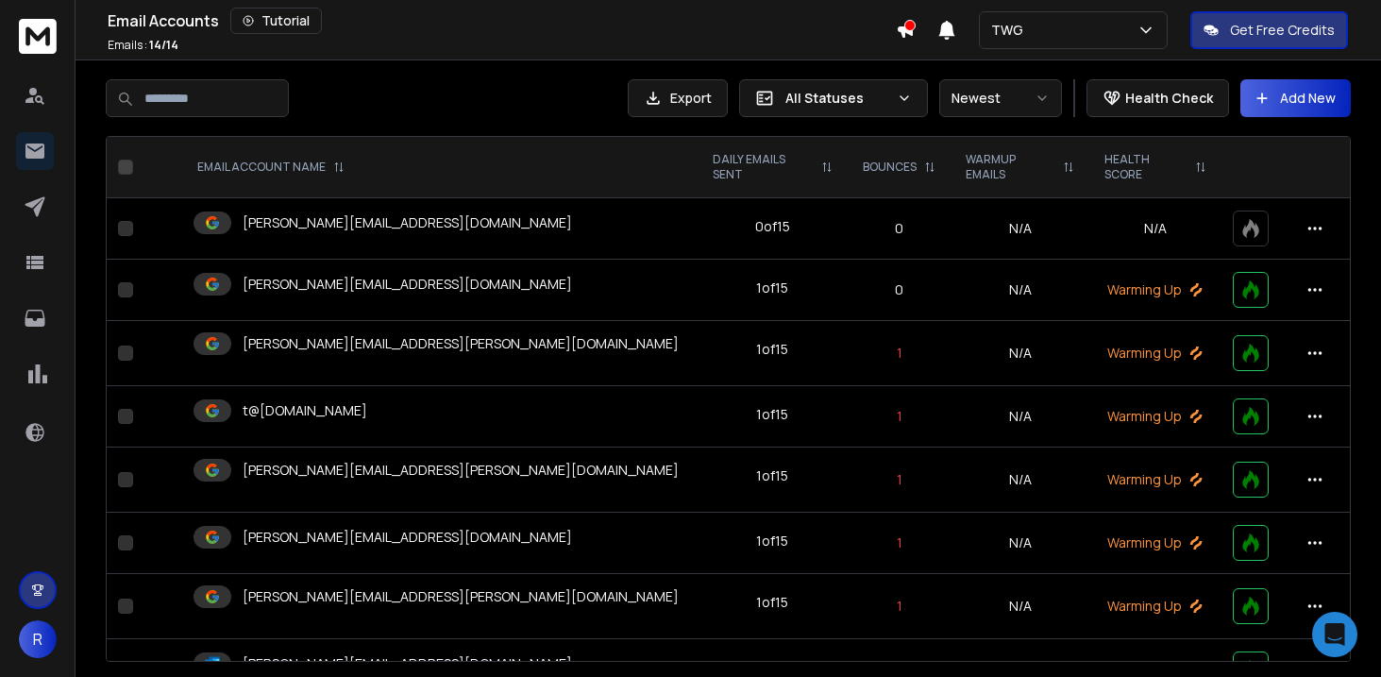
click at [859, 351] on p "1" at bounding box center [899, 353] width 80 height 19
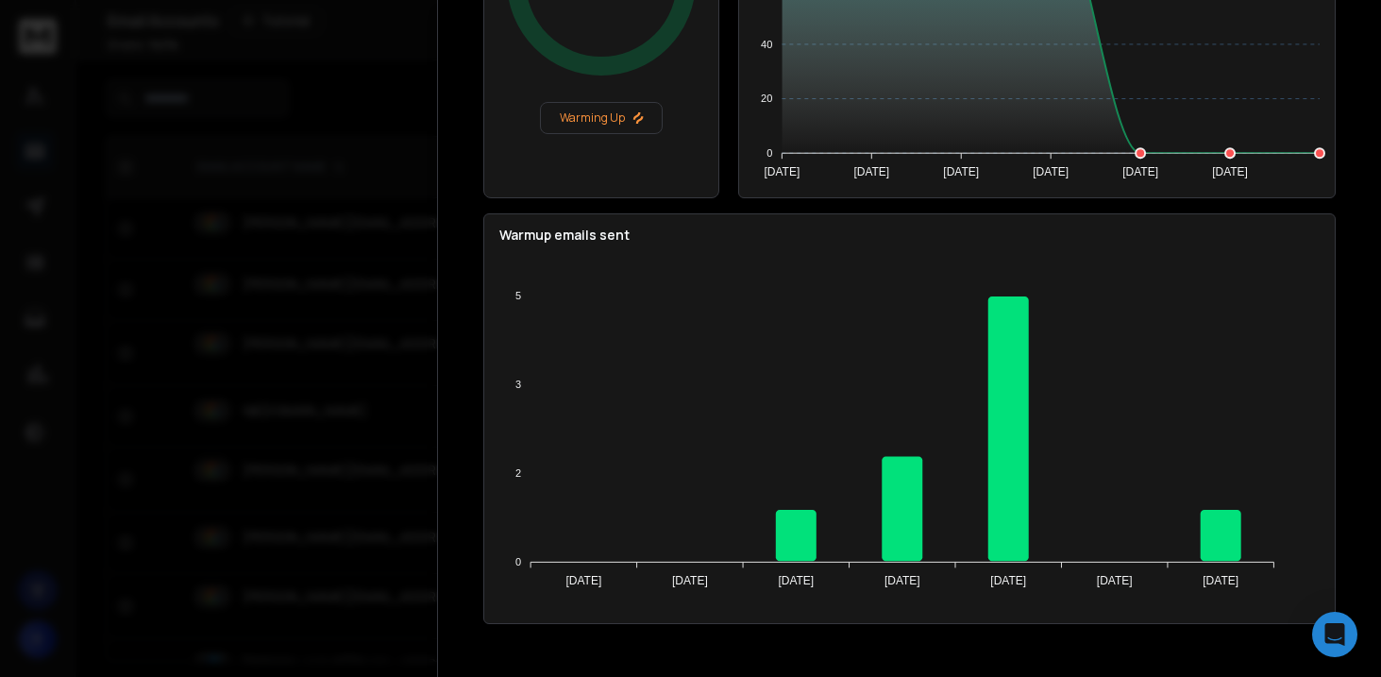
click at [392, 481] on div at bounding box center [690, 338] width 1381 height 677
